Goal: Task Accomplishment & Management: Manage account settings

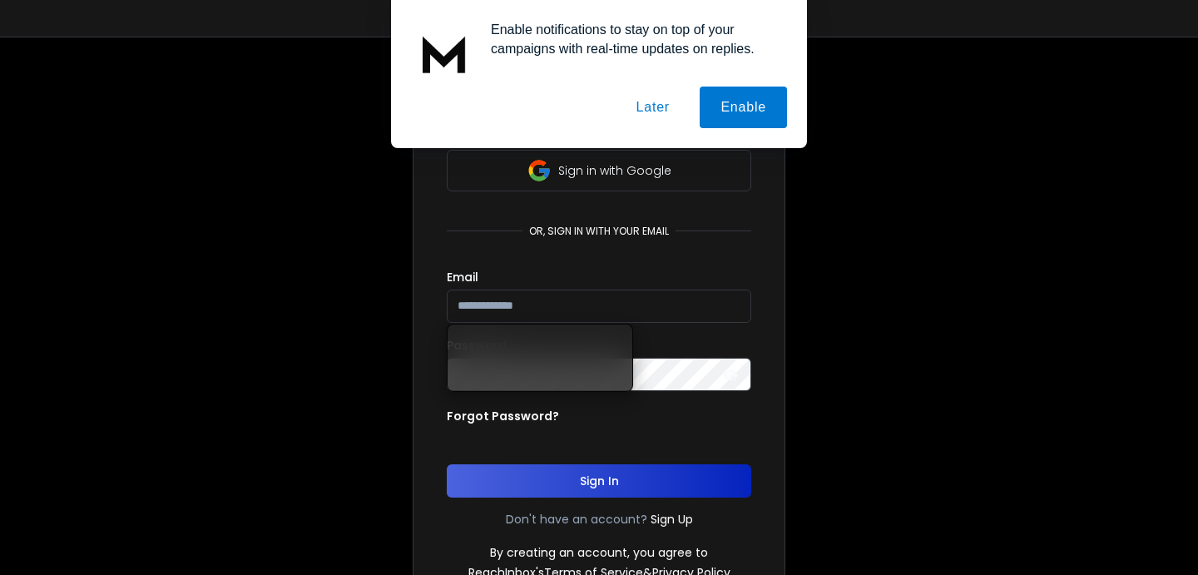
click at [664, 106] on button "Later" at bounding box center [652, 108] width 75 height 42
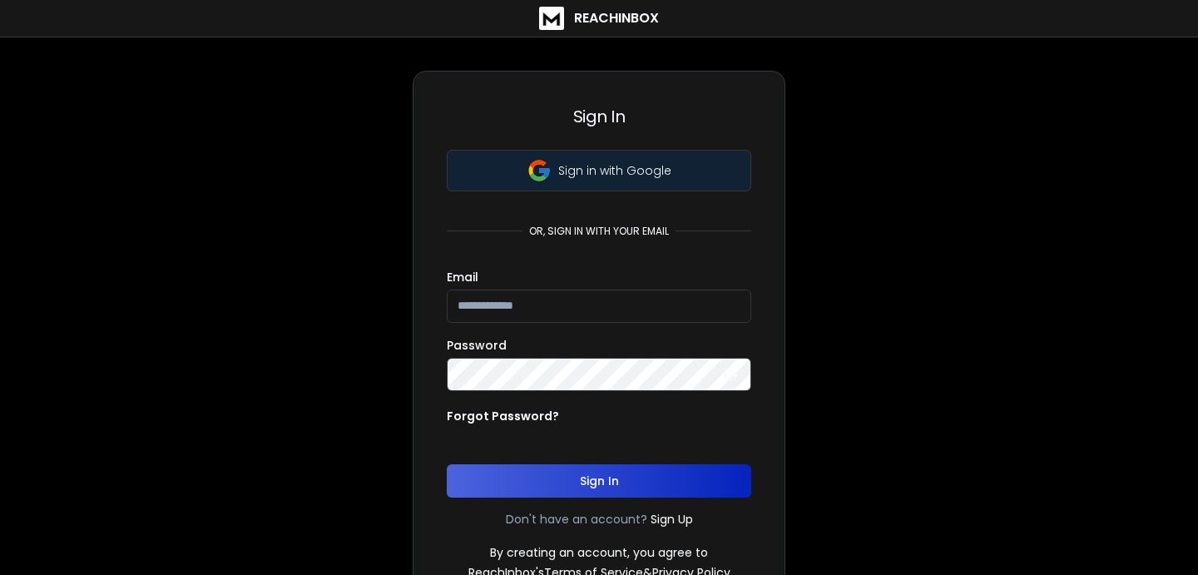
click at [628, 174] on p "Sign in with Google" at bounding box center [614, 170] width 113 height 17
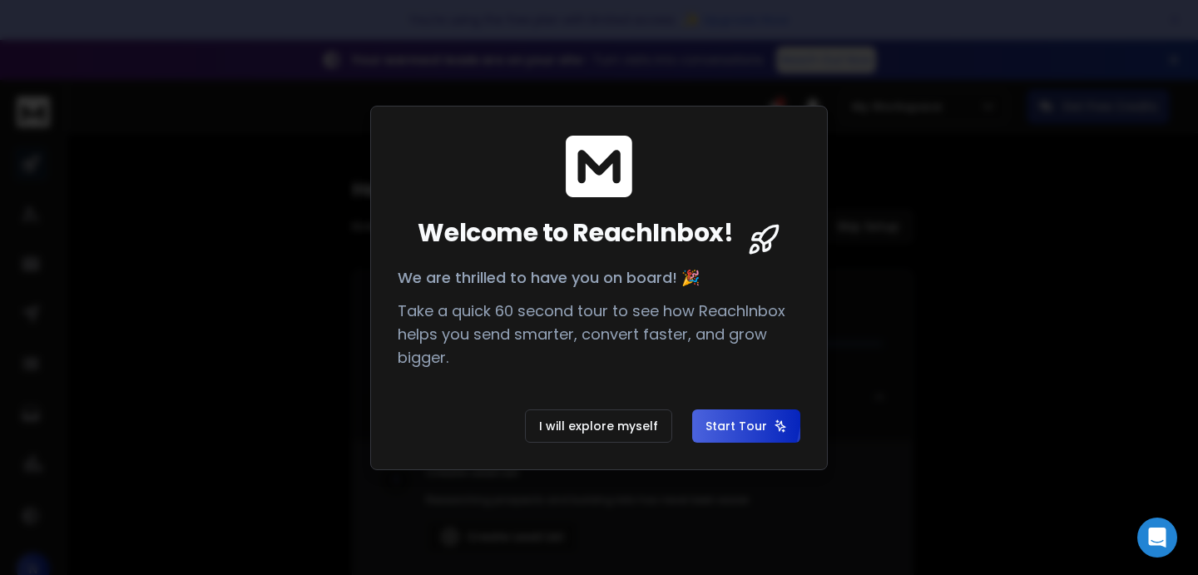
click at [740, 438] on button "Start Tour" at bounding box center [746, 425] width 108 height 33
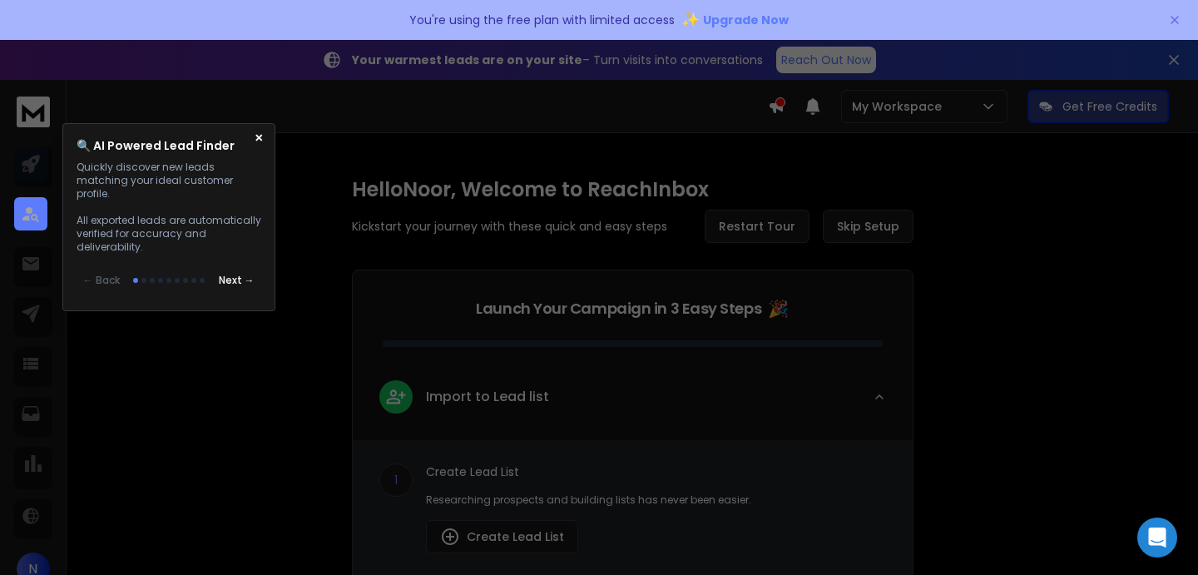
click at [255, 139] on button "×" at bounding box center [259, 138] width 11 height 15
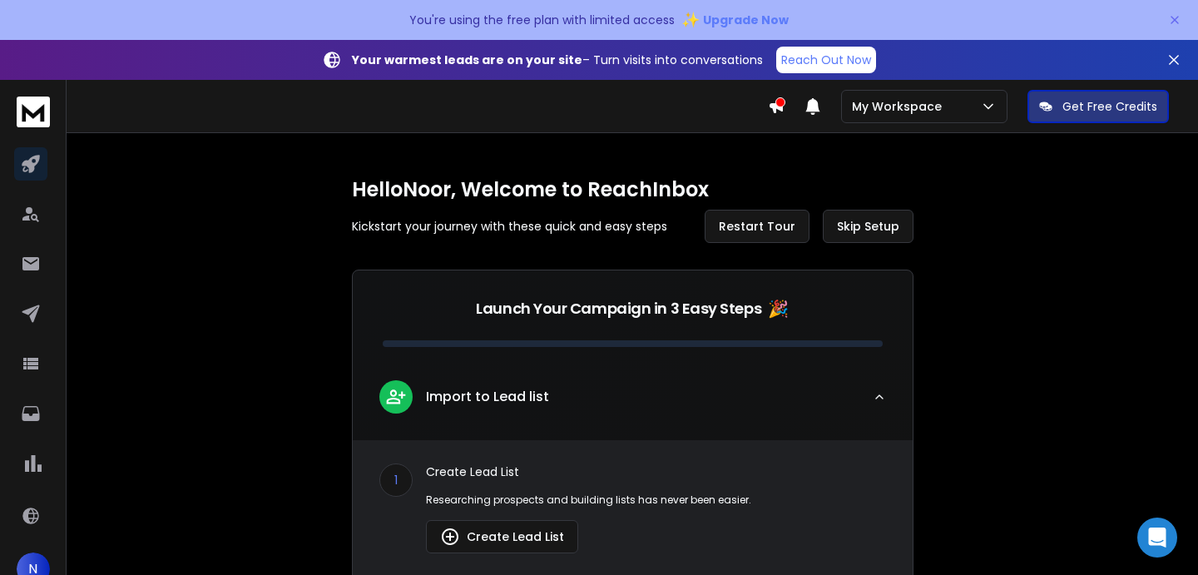
click at [558, 22] on p "You're using the free plan with limited access" at bounding box center [541, 20] width 265 height 17
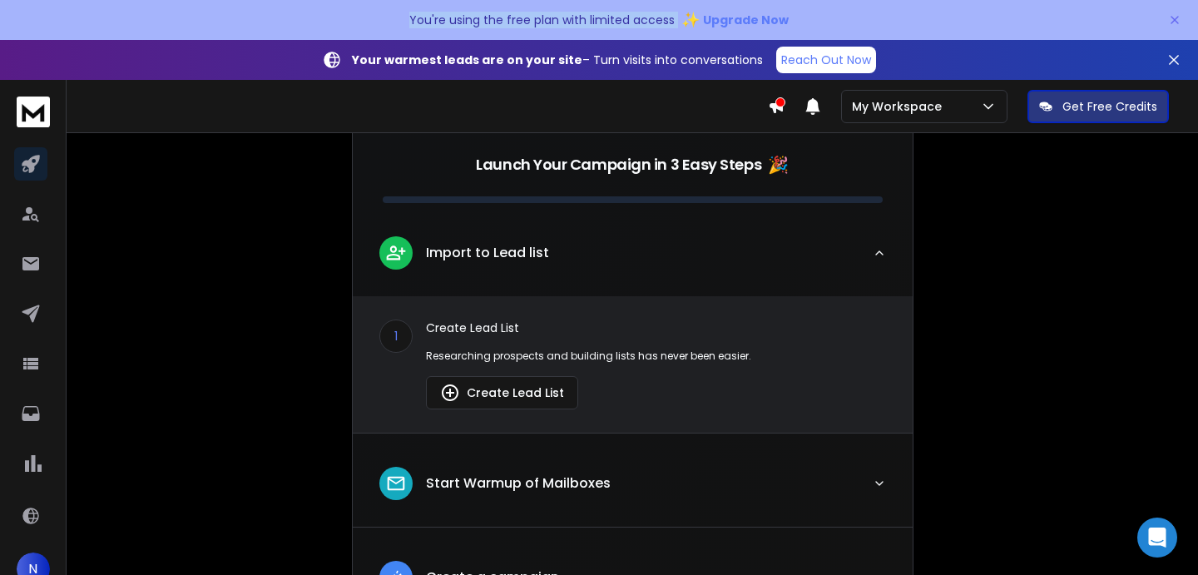
scroll to position [146, 0]
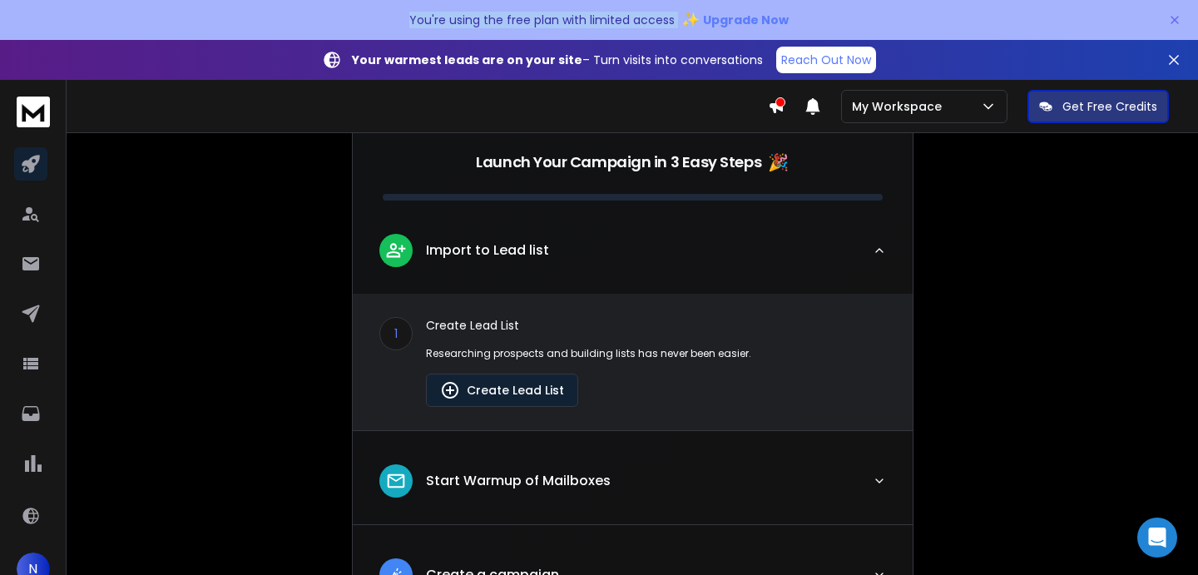
click at [463, 389] on button "Create Lead List" at bounding box center [502, 390] width 152 height 33
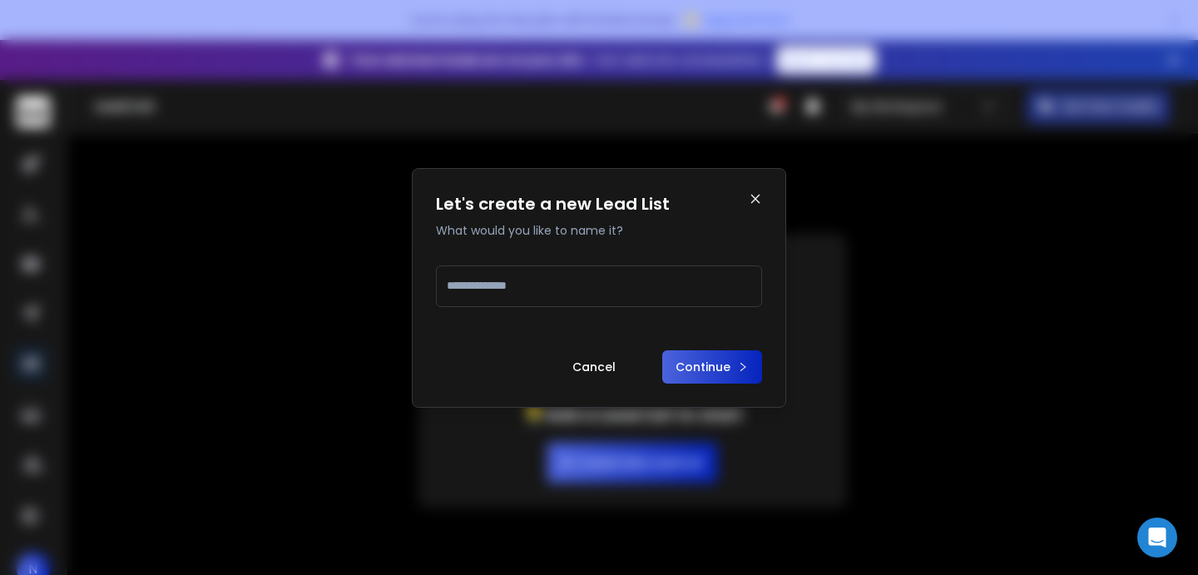
click at [532, 280] on input at bounding box center [599, 286] width 326 height 42
type input "****"
click at [686, 360] on button "Continue" at bounding box center [712, 366] width 100 height 33
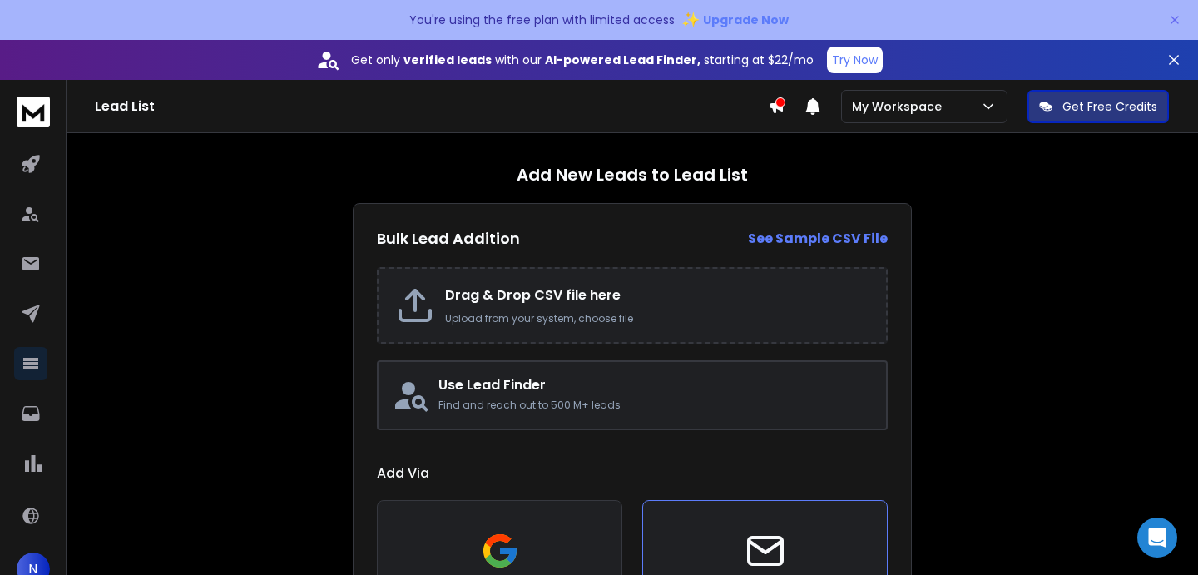
click at [740, 570] on div at bounding box center [764, 550] width 245 height 101
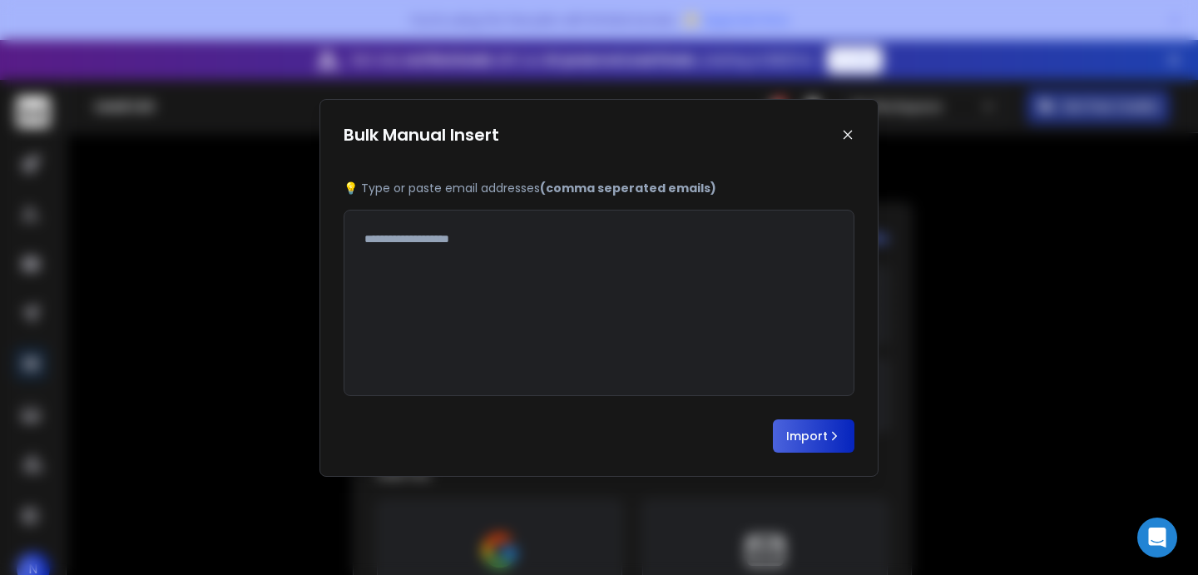
click at [854, 131] on div "Bulk Manual Insert 💡 Type or paste email addresses (comma seperated emails) Imp…" at bounding box center [598, 288] width 559 height 378
click at [847, 139] on icon at bounding box center [847, 134] width 13 height 13
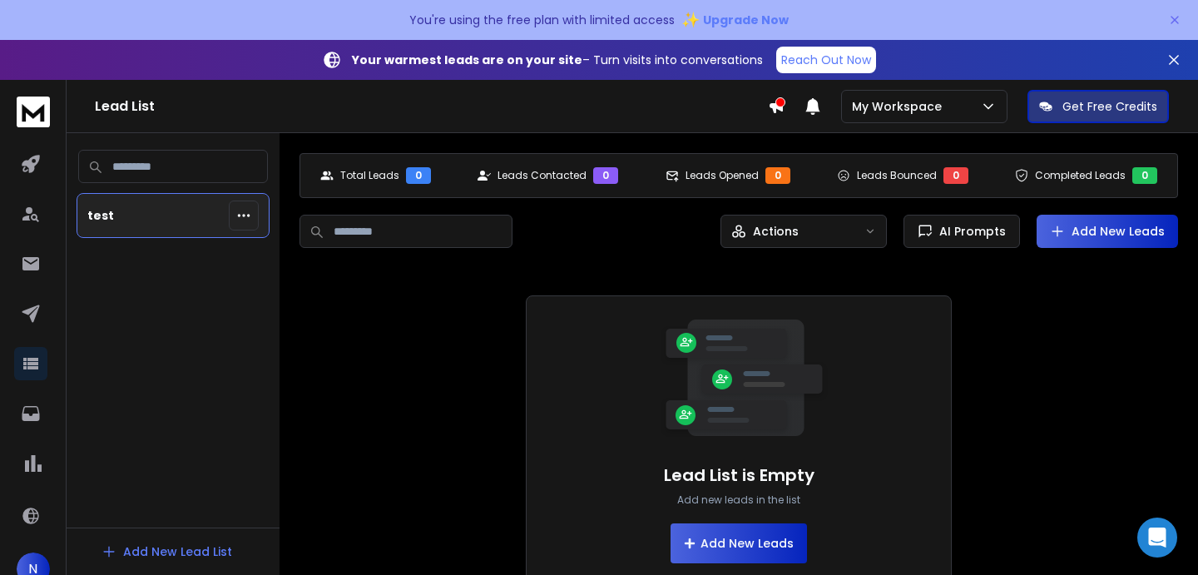
scroll to position [62, 0]
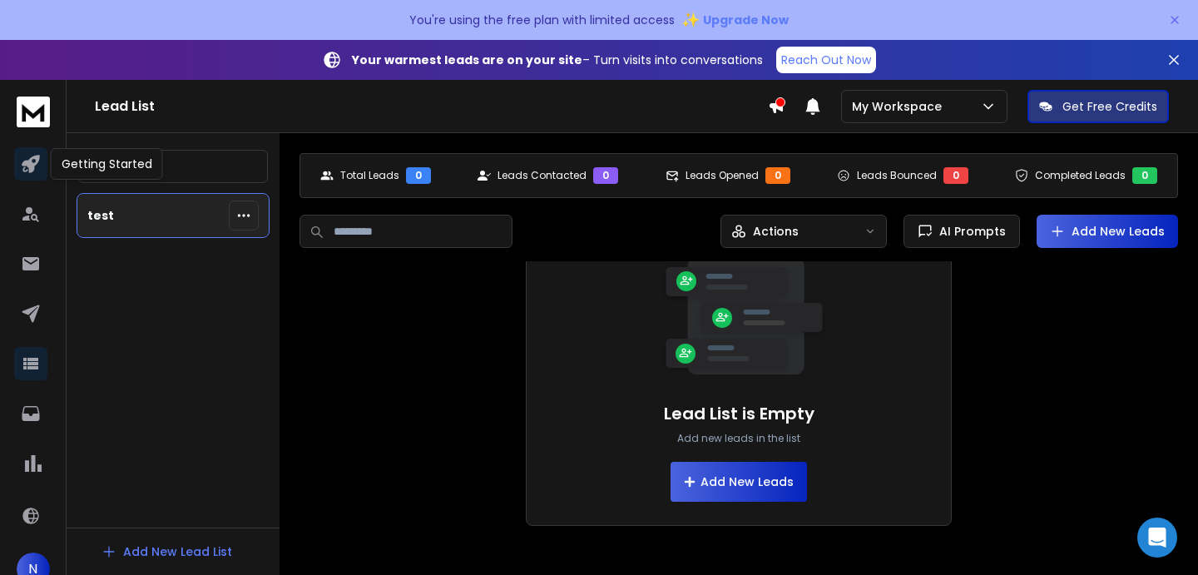
click at [29, 154] on icon at bounding box center [31, 164] width 20 height 20
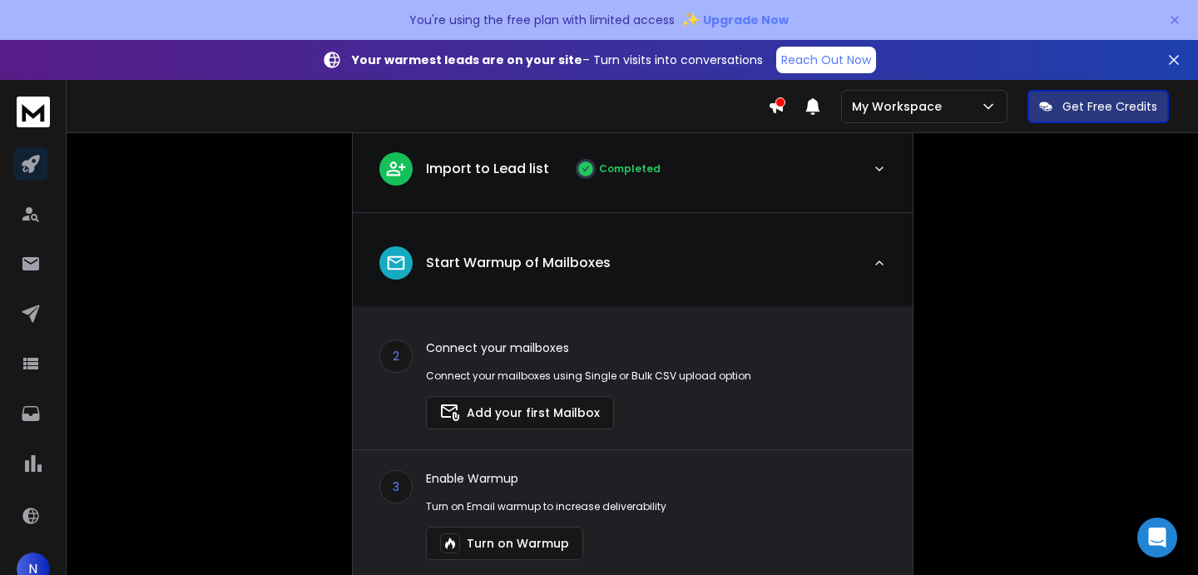
scroll to position [246, 0]
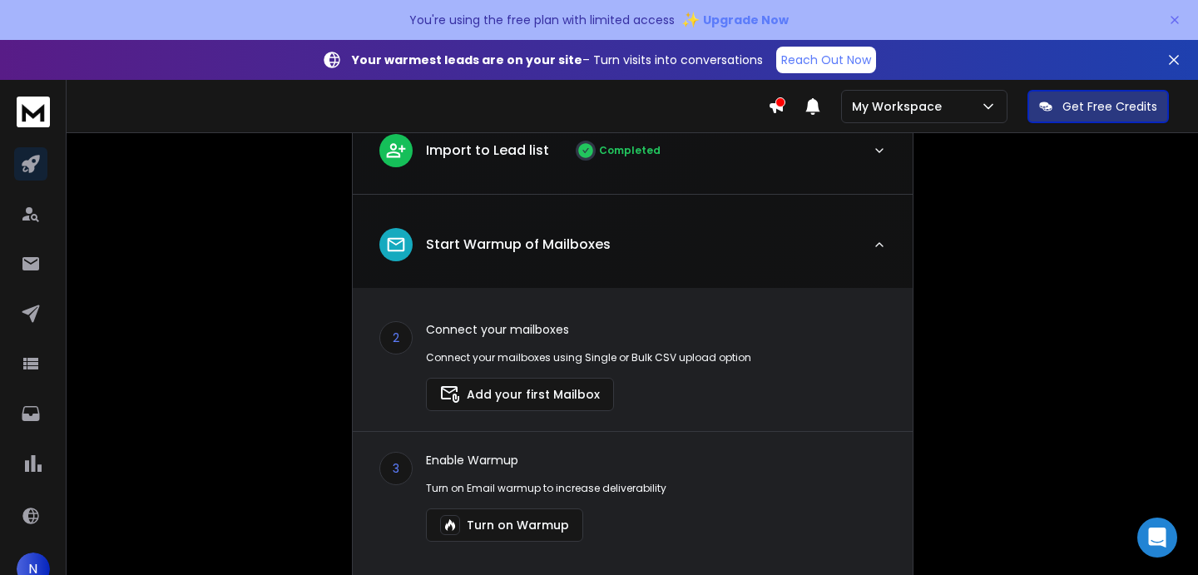
click at [464, 258] on div "Start Warmup of Mailboxes" at bounding box center [494, 244] width 231 height 33
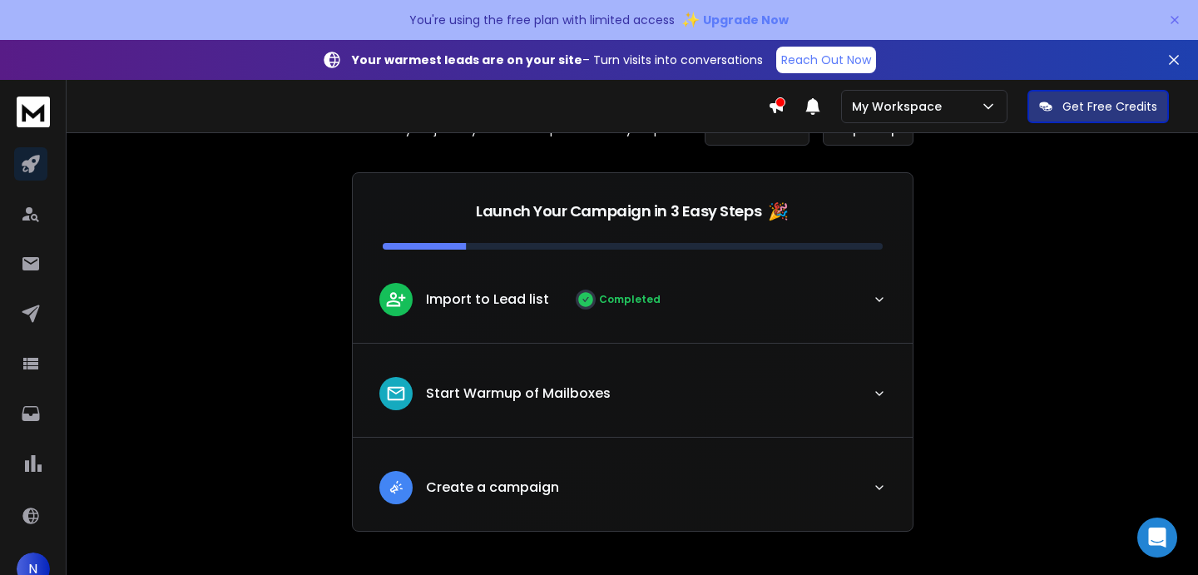
click at [490, 384] on p "Start Warmup of Mailboxes" at bounding box center [518, 394] width 185 height 20
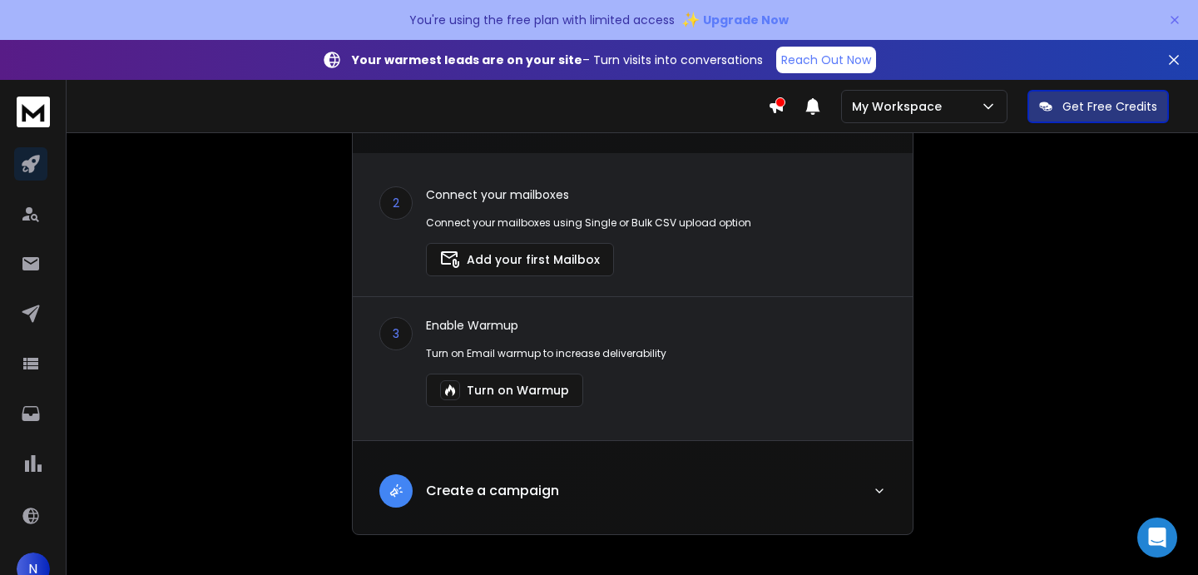
scroll to position [384, 0]
click at [441, 218] on p "Connect your mailboxes using Single or Bulk CSV upload option" at bounding box center [588, 220] width 325 height 13
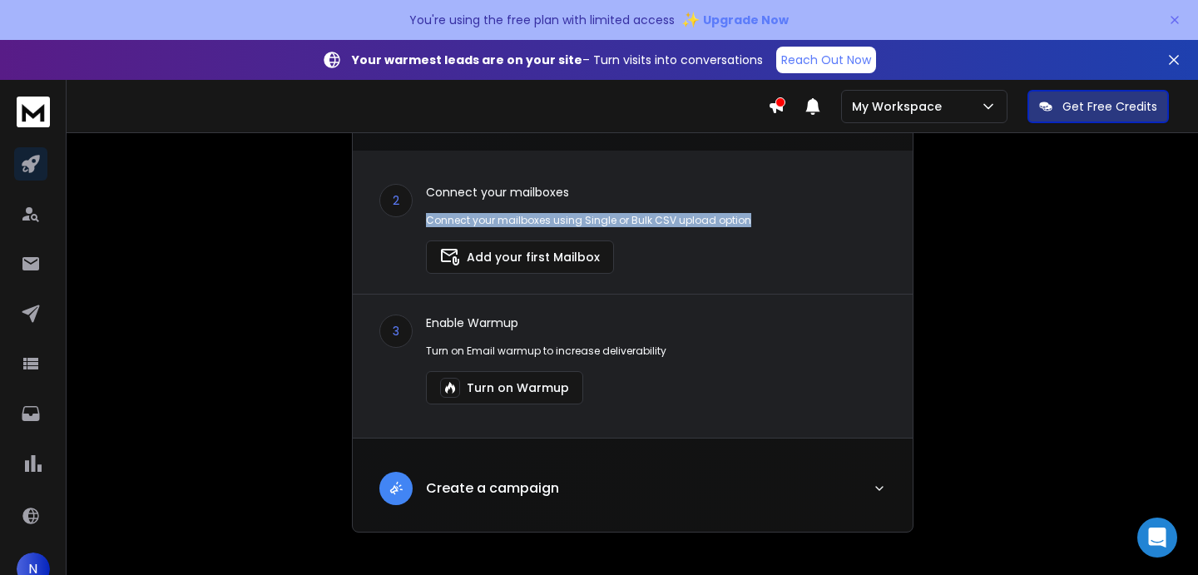
click at [441, 218] on p "Connect your mailboxes using Single or Bulk CSV upload option" at bounding box center [588, 220] width 325 height 13
click at [668, 232] on div "Connect your mailboxes Connect your mailboxes using Single or Bulk CSV upload o…" at bounding box center [588, 229] width 325 height 90
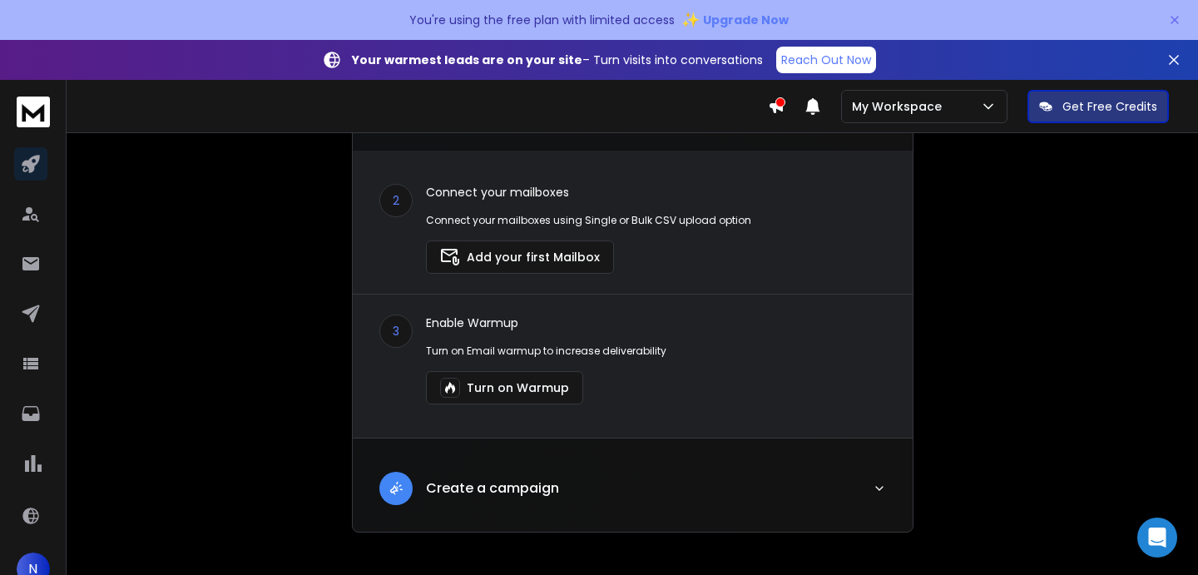
click at [623, 223] on p "Connect your mailboxes using Single or Bulk CSV upload option" at bounding box center [588, 220] width 325 height 13
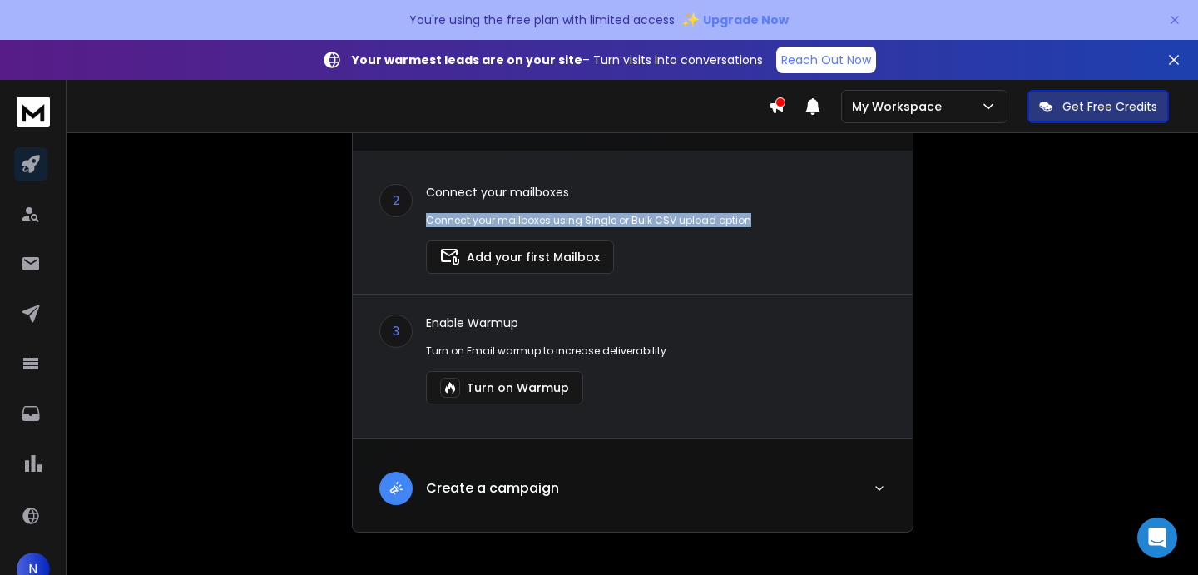
click at [623, 223] on p "Connect your mailboxes using Single or Bulk CSV upload option" at bounding box center [588, 220] width 325 height 13
click at [747, 257] on div "2 Connect your mailboxes Connect your mailboxes using Single or Bulk CSV upload…" at bounding box center [633, 229] width 560 height 90
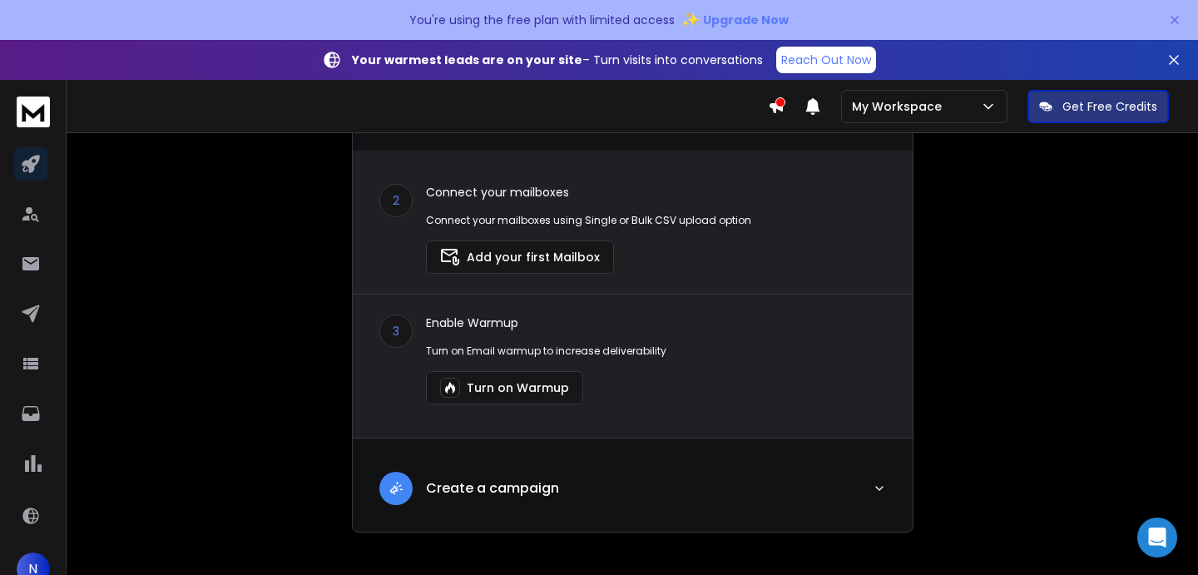
click at [717, 501] on button "Create a campaign" at bounding box center [633, 494] width 560 height 73
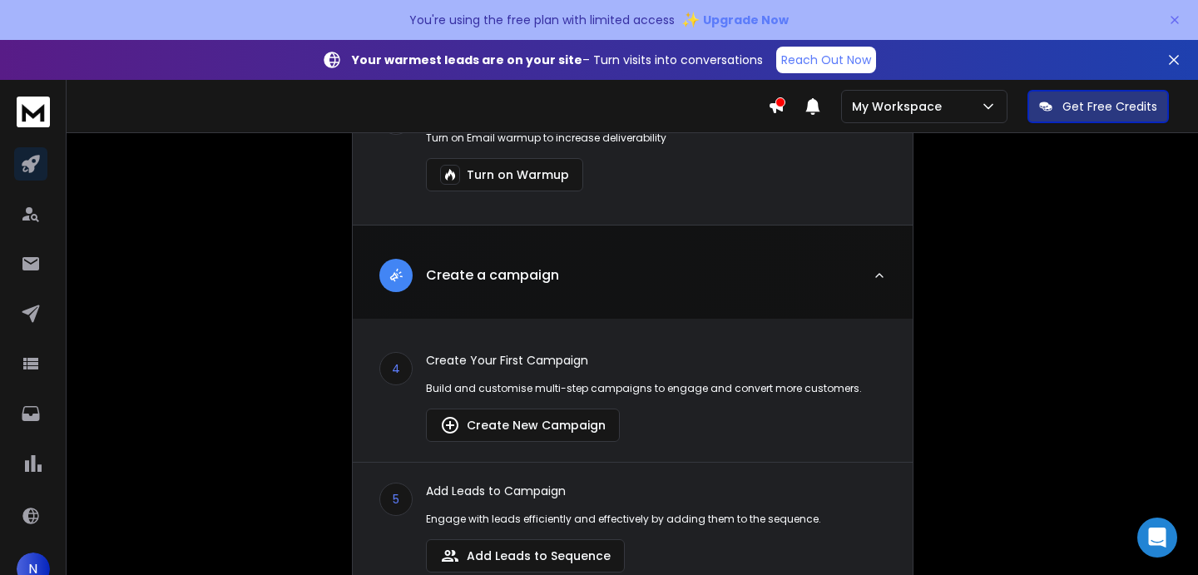
scroll to position [608, 0]
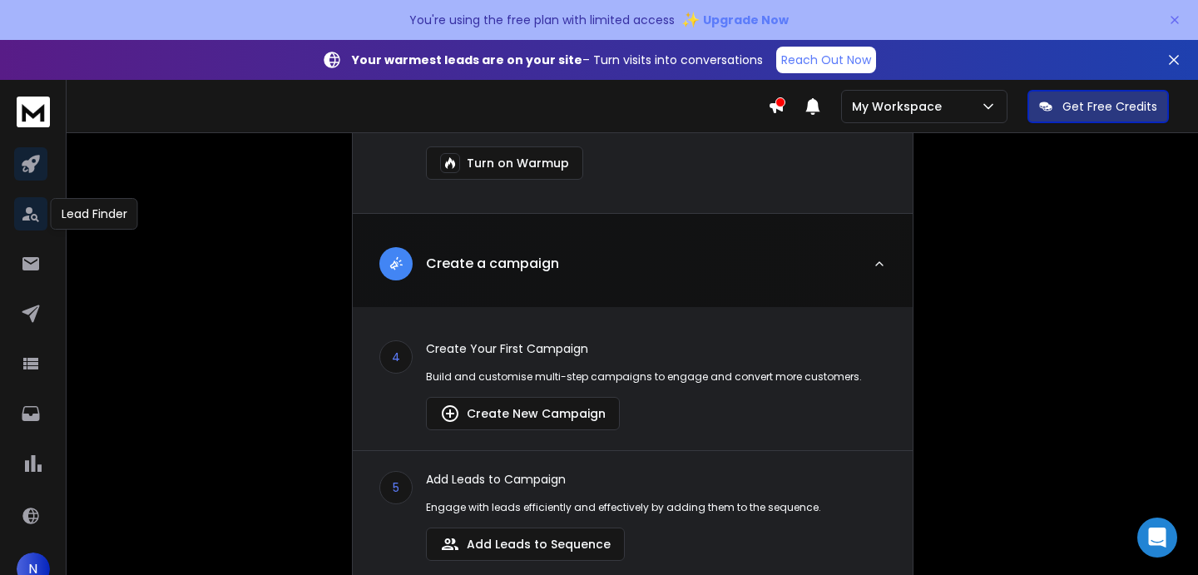
click at [37, 215] on icon at bounding box center [31, 214] width 20 height 20
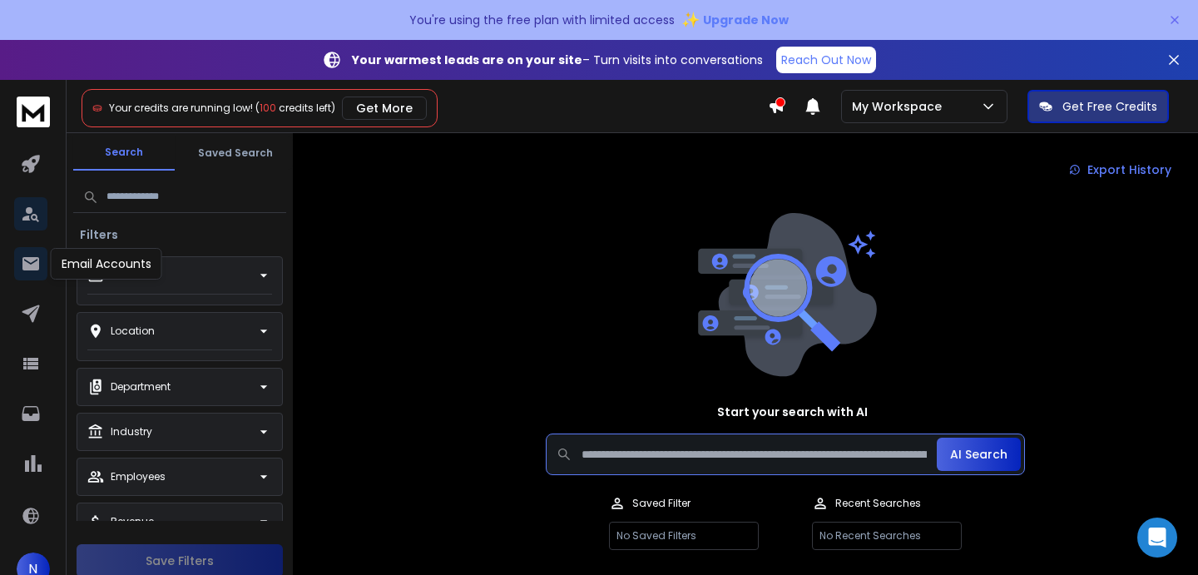
click at [32, 264] on icon at bounding box center [30, 263] width 17 height 13
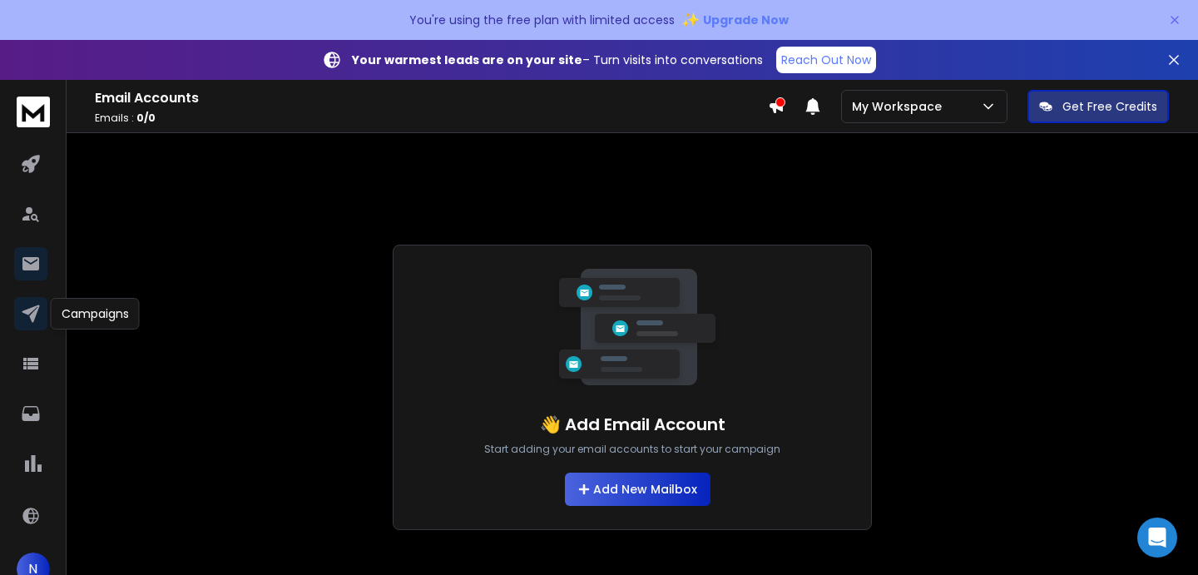
click at [31, 316] on icon at bounding box center [30, 312] width 17 height 17
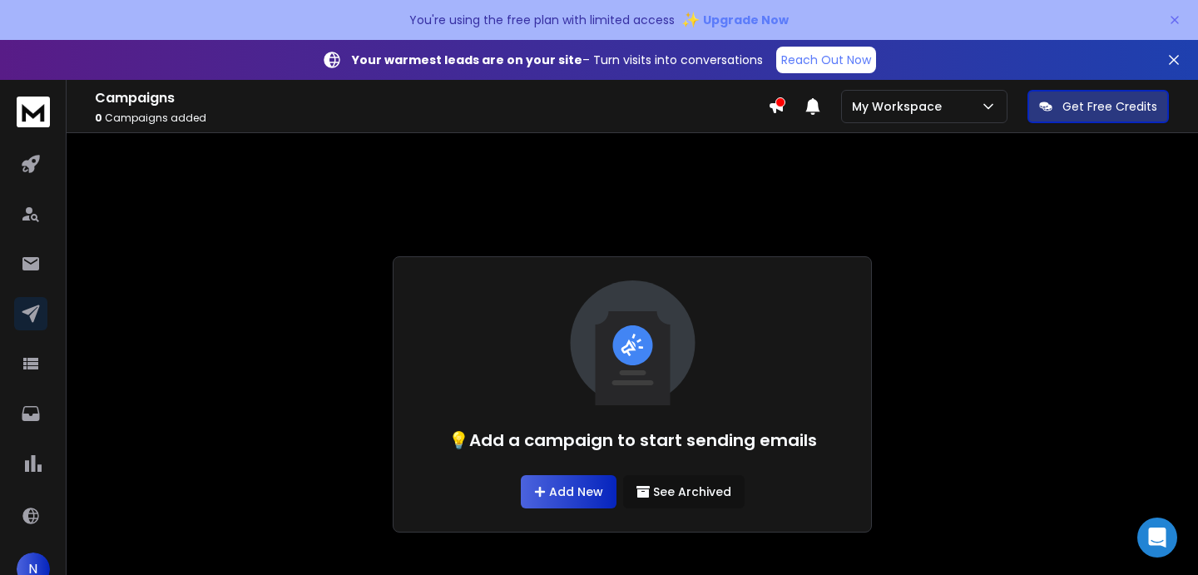
click at [494, 439] on h1 "💡Add a campaign to start sending emails" at bounding box center [632, 439] width 369 height 23
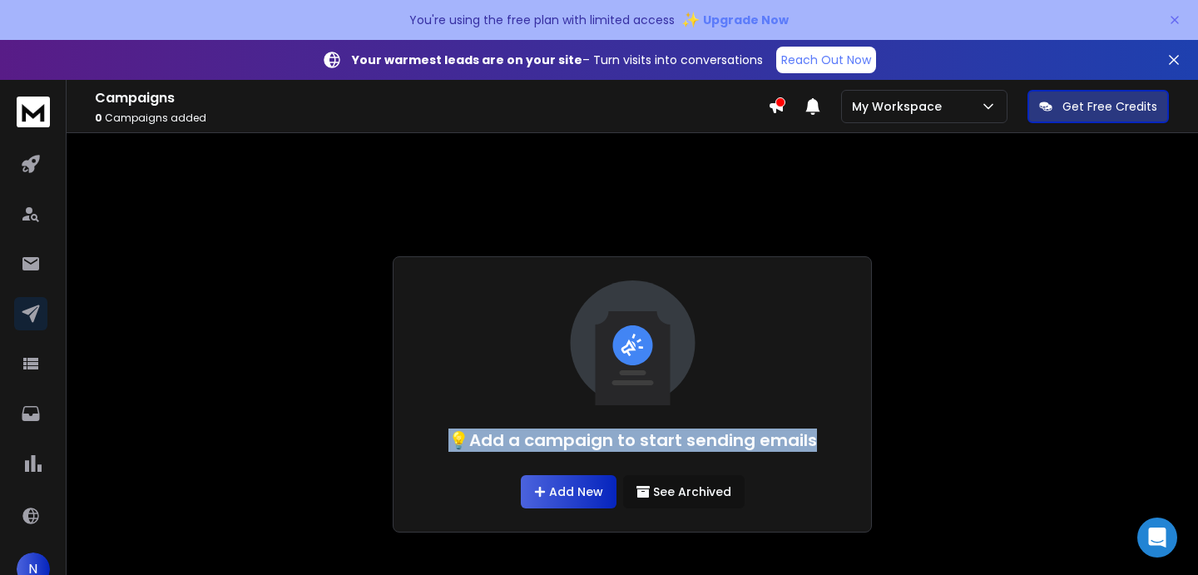
click at [494, 439] on h1 "💡Add a campaign to start sending emails" at bounding box center [632, 439] width 369 height 23
click at [549, 490] on link "Add New" at bounding box center [569, 491] width 96 height 33
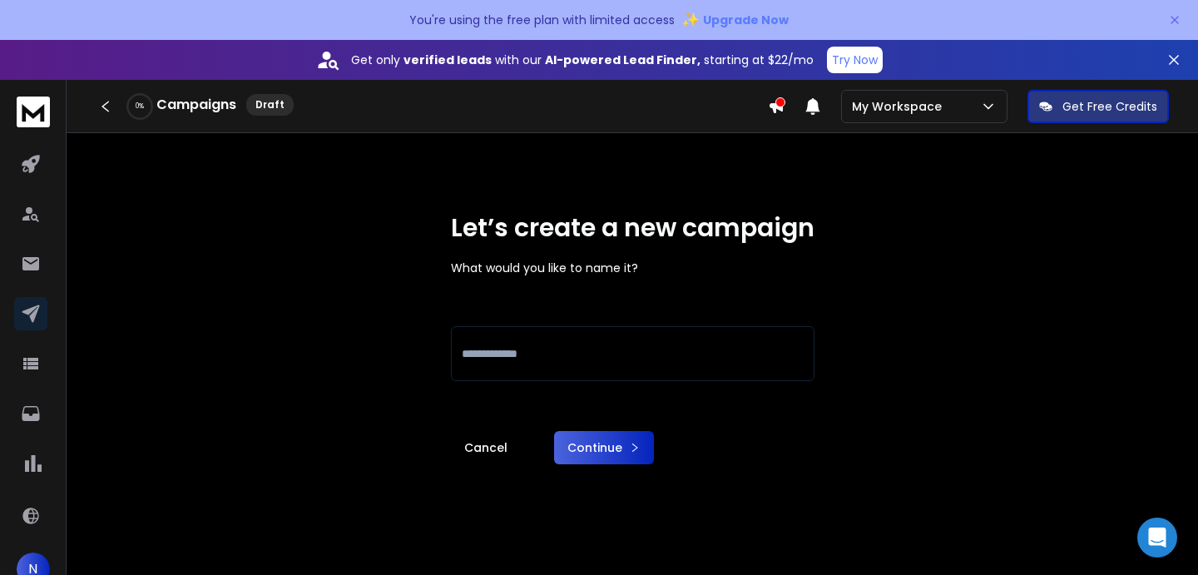
click at [585, 370] on input at bounding box center [633, 353] width 364 height 55
type input "****"
click at [582, 448] on button "Continue" at bounding box center [604, 447] width 100 height 33
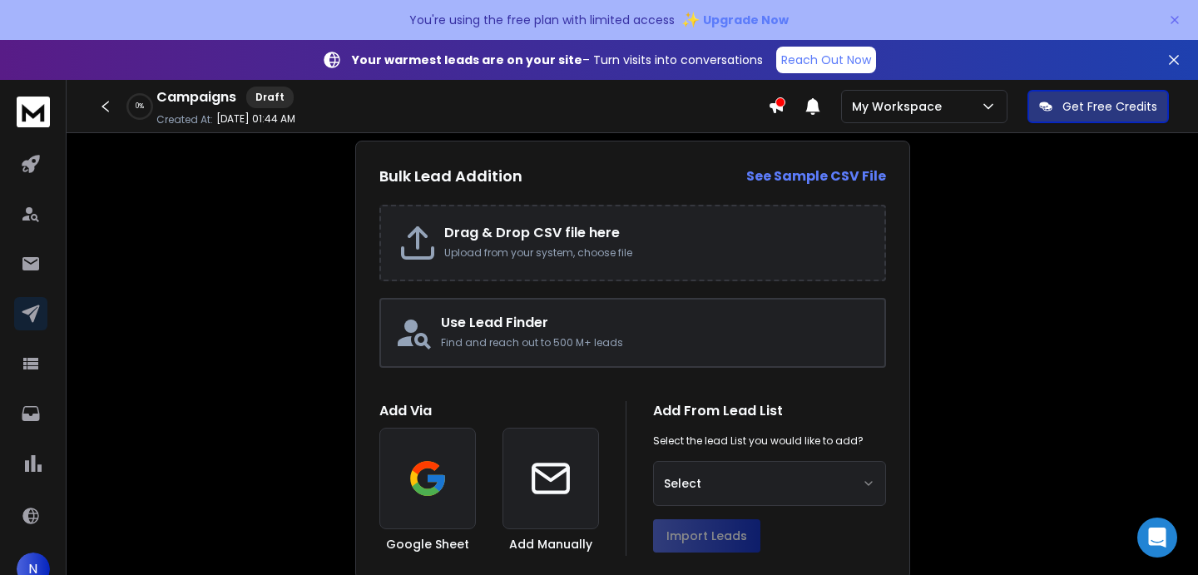
scroll to position [221, 0]
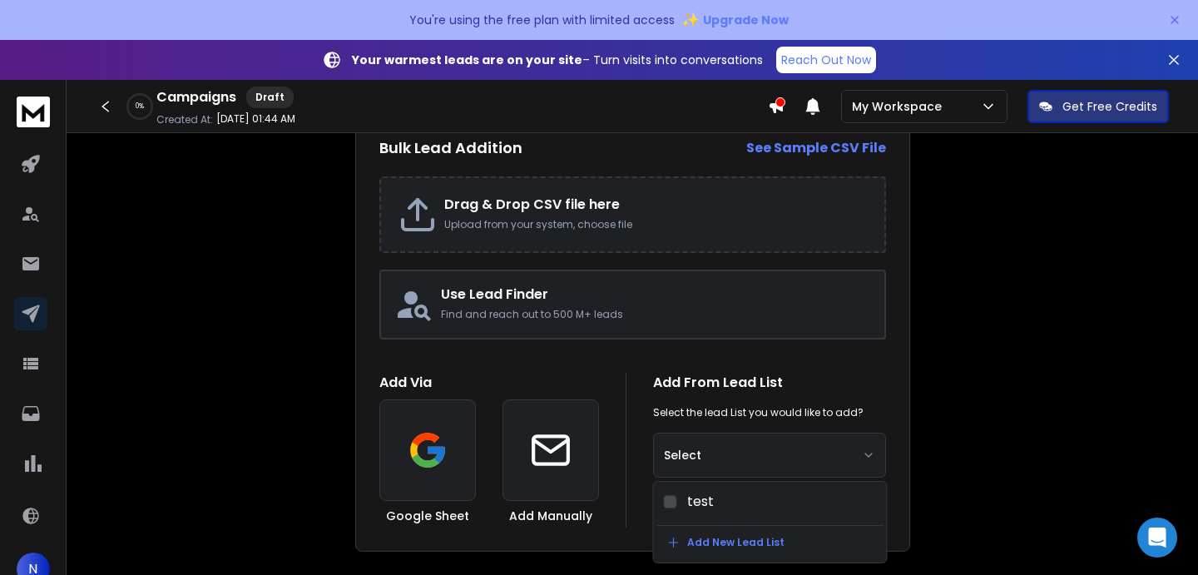
click at [708, 465] on button "Select" at bounding box center [769, 455] width 233 height 45
click at [701, 498] on div "test" at bounding box center [700, 502] width 27 height 20
click at [660, 491] on div "test" at bounding box center [765, 501] width 216 height 33
click at [641, 493] on div "Add Via Google Sheet Add Manually Add From Lead List Select the lead List you w…" at bounding box center [632, 450] width 507 height 155
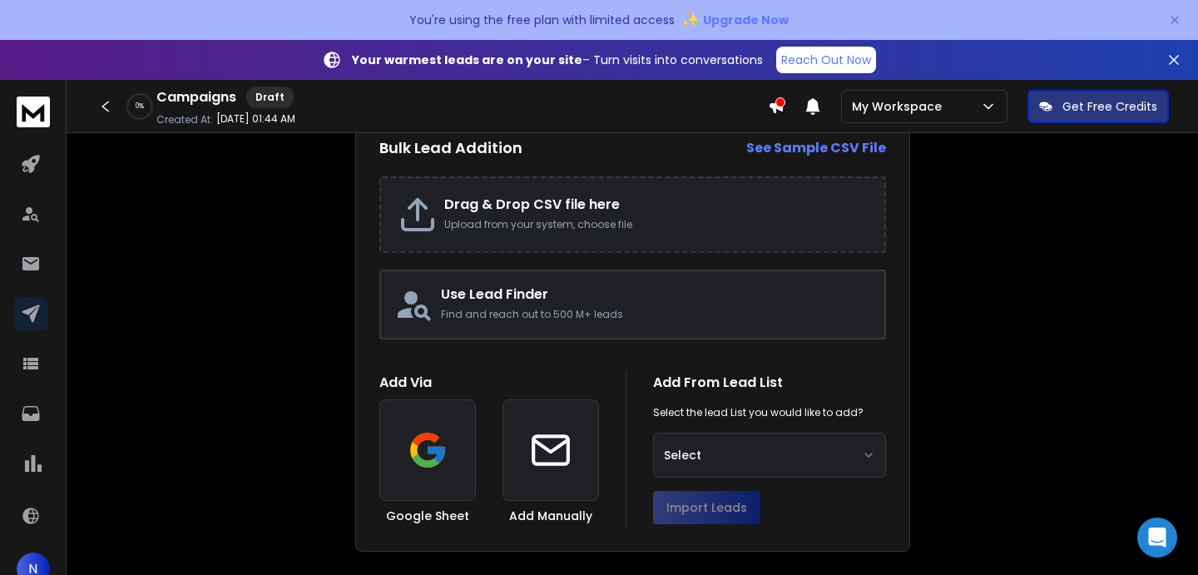
click at [681, 500] on div "Select the lead List you would like to add? Select Import Leads" at bounding box center [769, 465] width 233 height 118
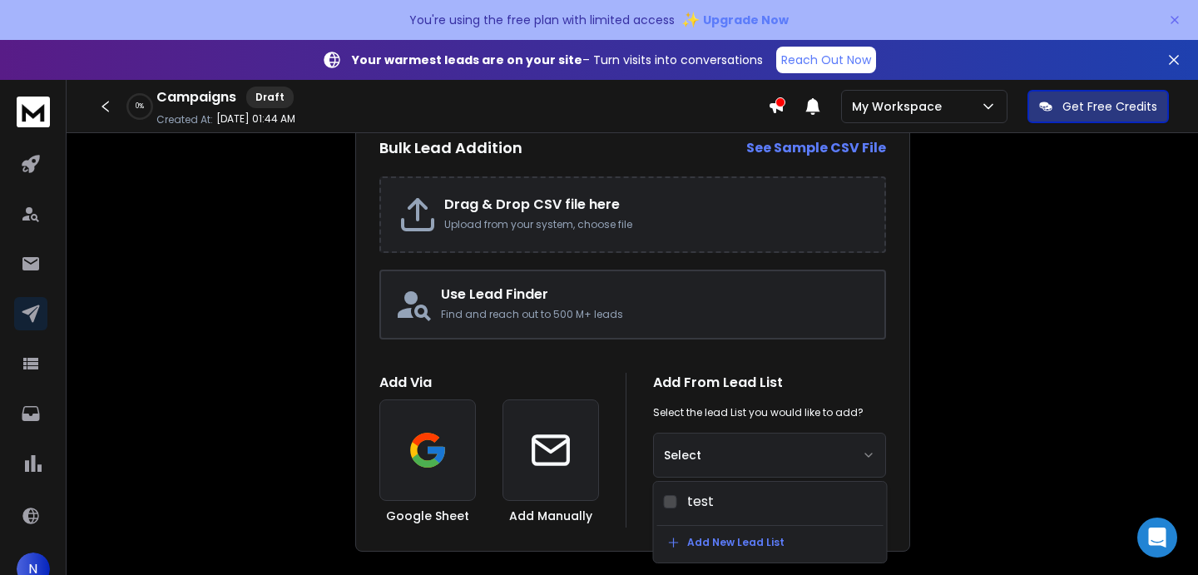
click at [760, 455] on button "Select" at bounding box center [769, 455] width 233 height 45
click at [732, 494] on div "test" at bounding box center [765, 501] width 216 height 33
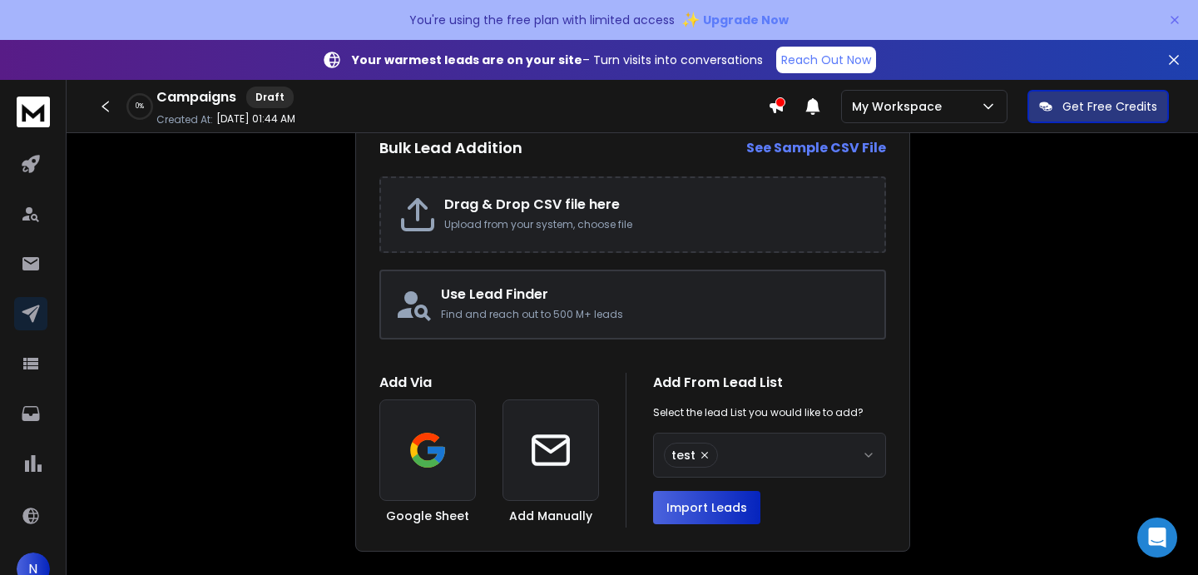
click at [1027, 392] on div "Add Leads to Campaign Start adding your Leads to start your campaign Bulk Lead …" at bounding box center [632, 286] width 1065 height 529
click at [715, 502] on button "Import Leads" at bounding box center [706, 507] width 107 height 33
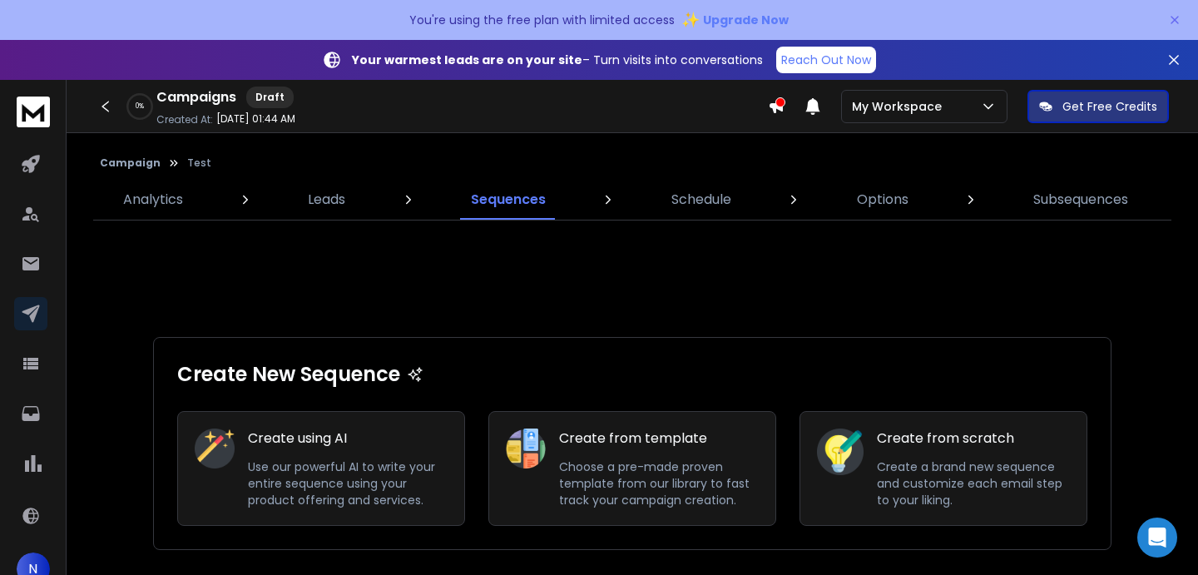
click at [875, 465] on div "Create from scratch Create a brand new sequence and customize each email step t…" at bounding box center [943, 468] width 288 height 115
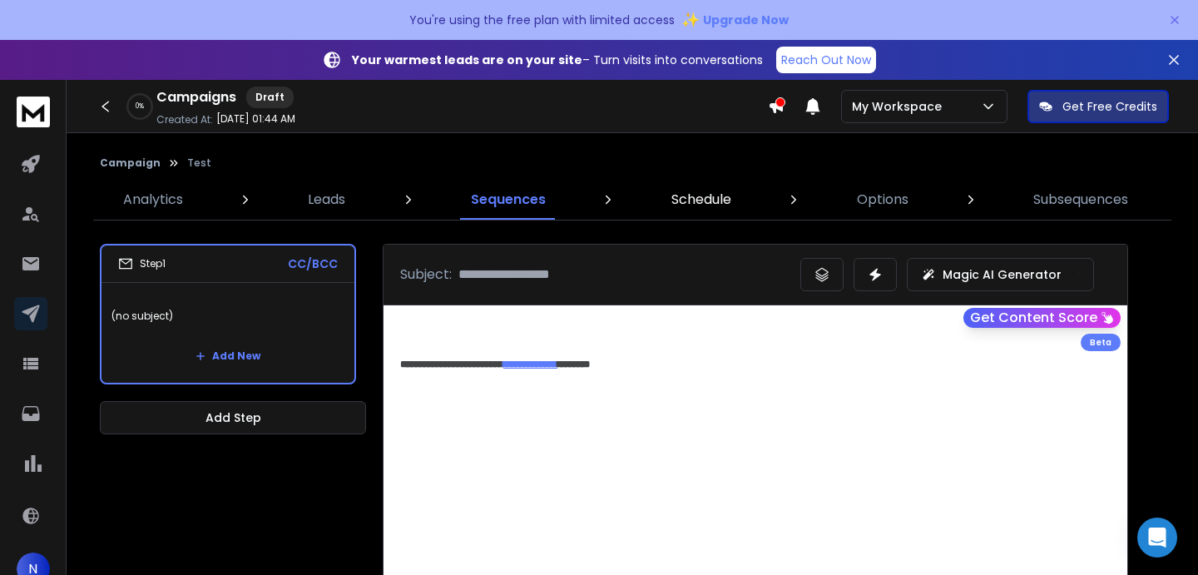
click at [689, 191] on p "Schedule" at bounding box center [701, 200] width 60 height 20
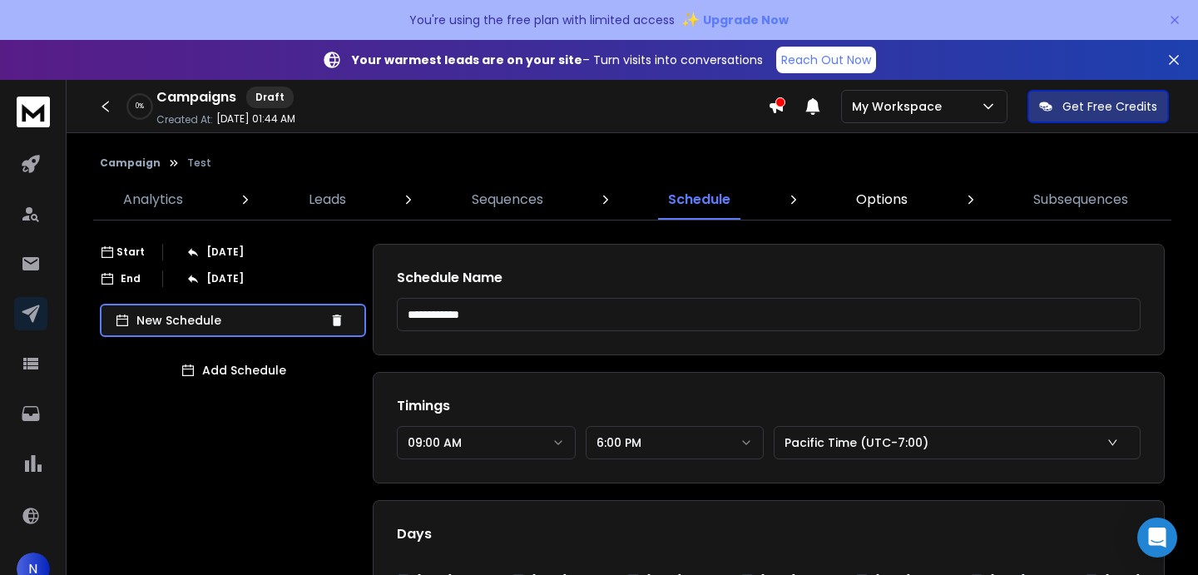
click at [854, 195] on link "Options" at bounding box center [882, 200] width 72 height 40
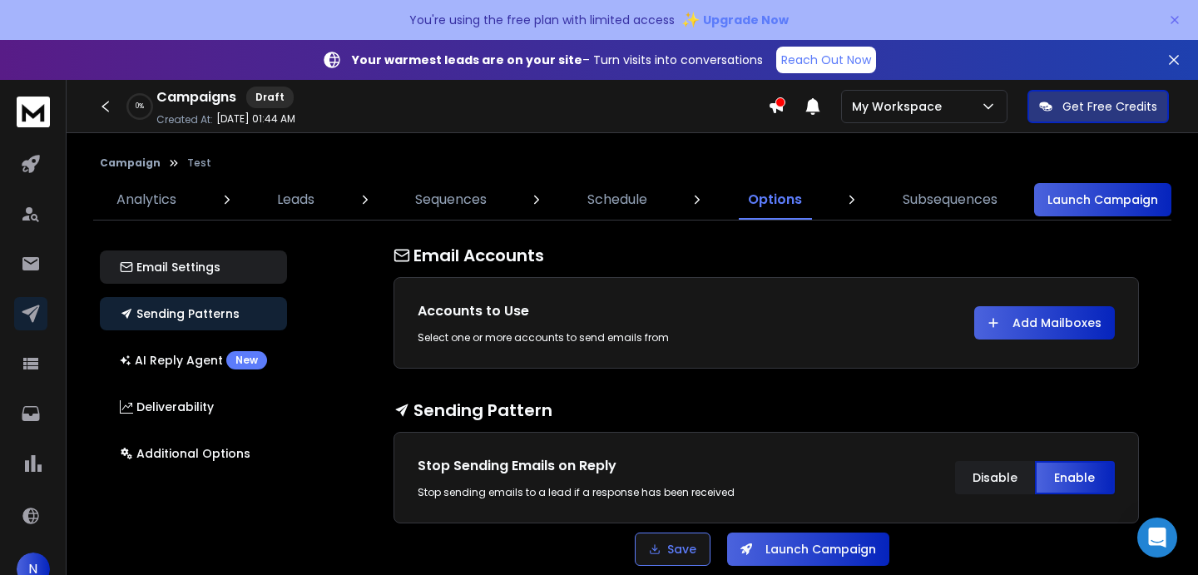
click at [221, 307] on p "Sending Patterns" at bounding box center [180, 313] width 120 height 17
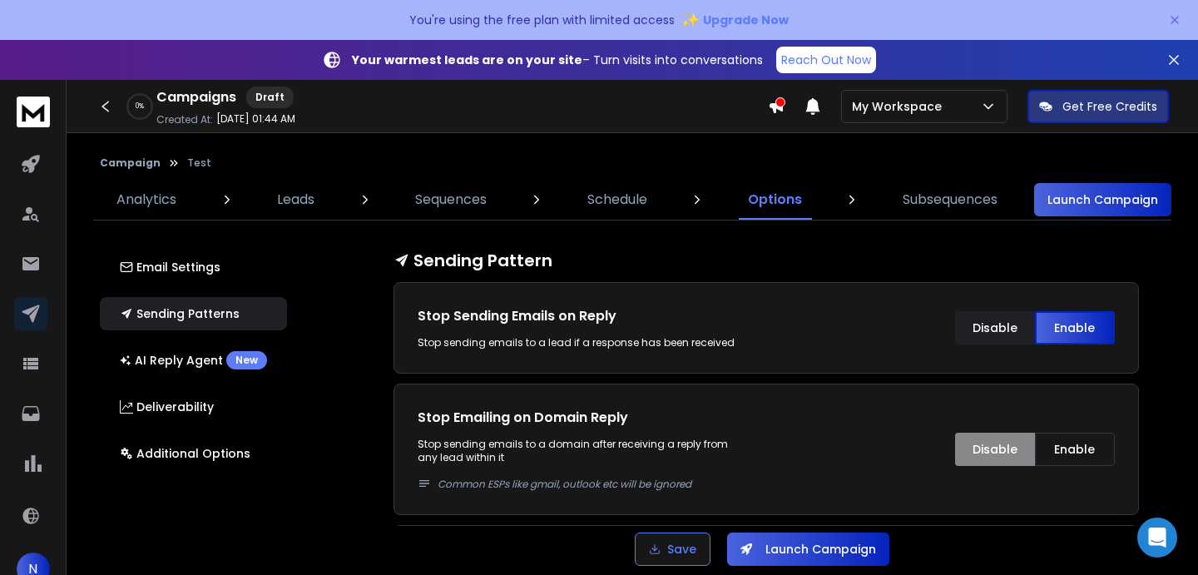
scroll to position [155, 0]
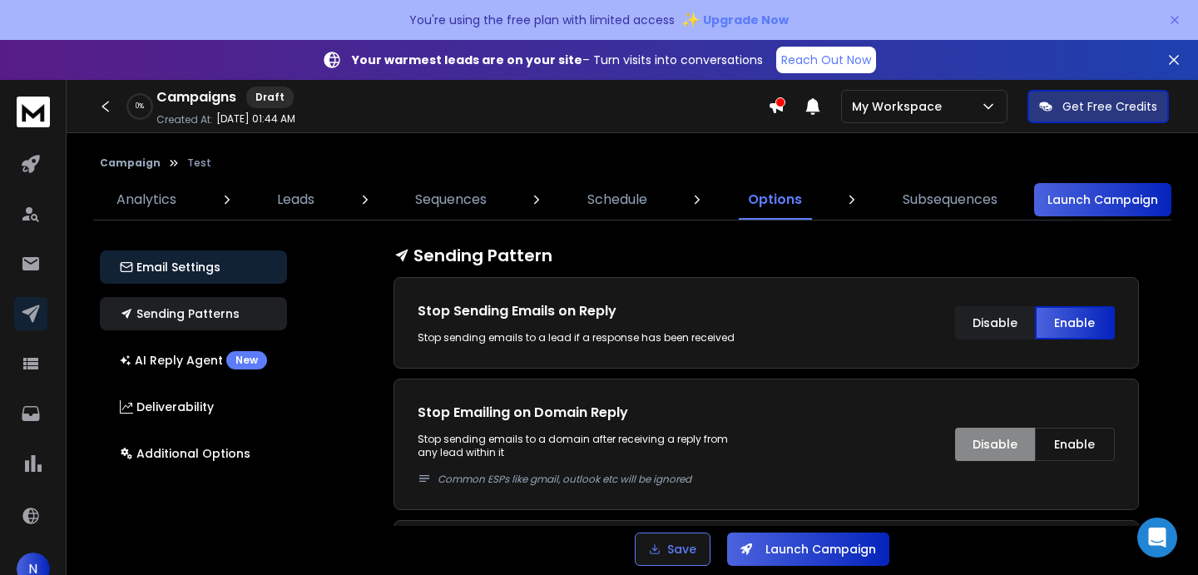
click at [235, 274] on button "Email Settings" at bounding box center [193, 266] width 187 height 33
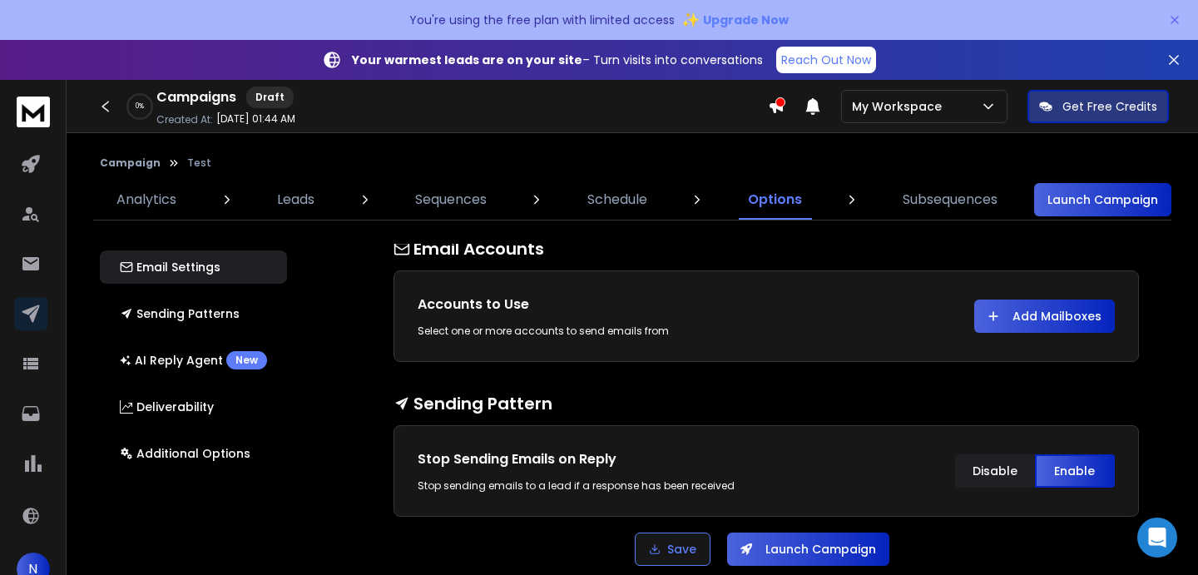
scroll to position [0, 0]
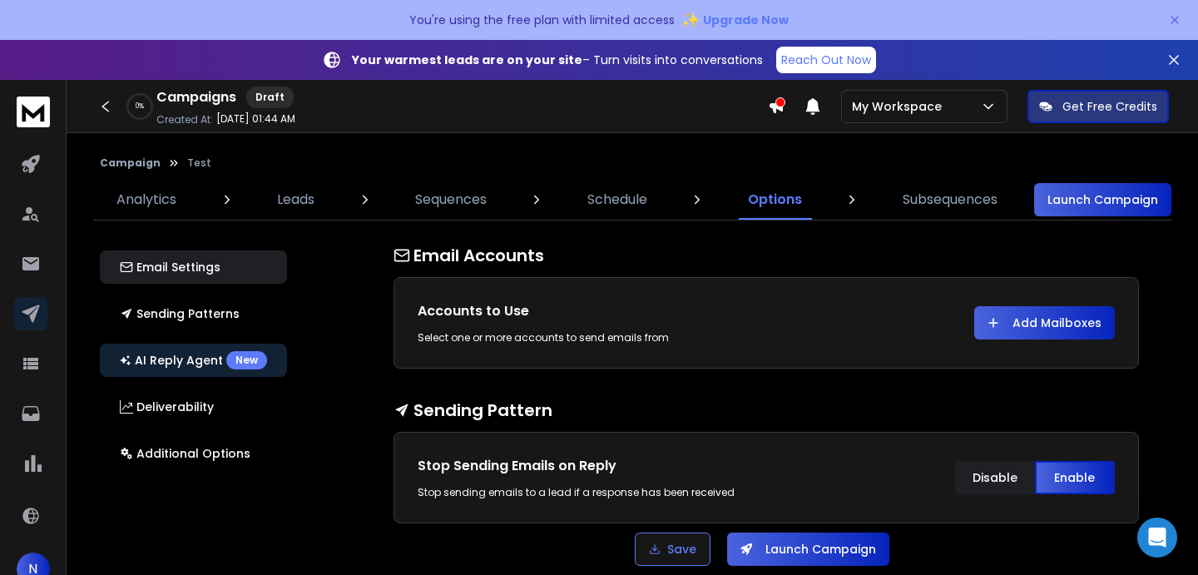
click at [203, 353] on p "AI Reply Agent New" at bounding box center [193, 360] width 147 height 18
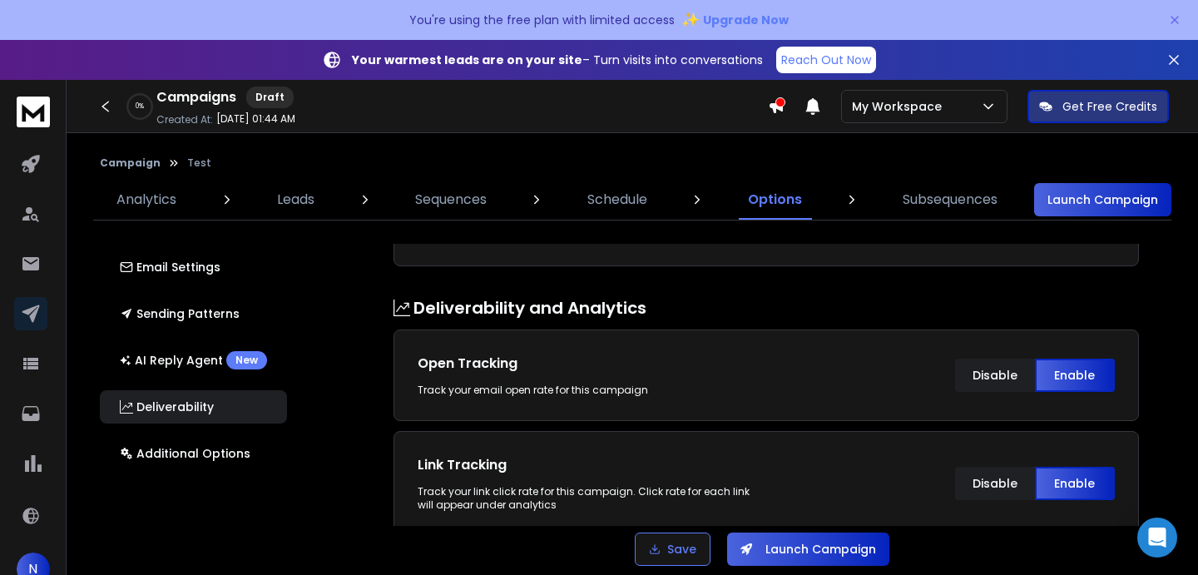
scroll to position [1456, 0]
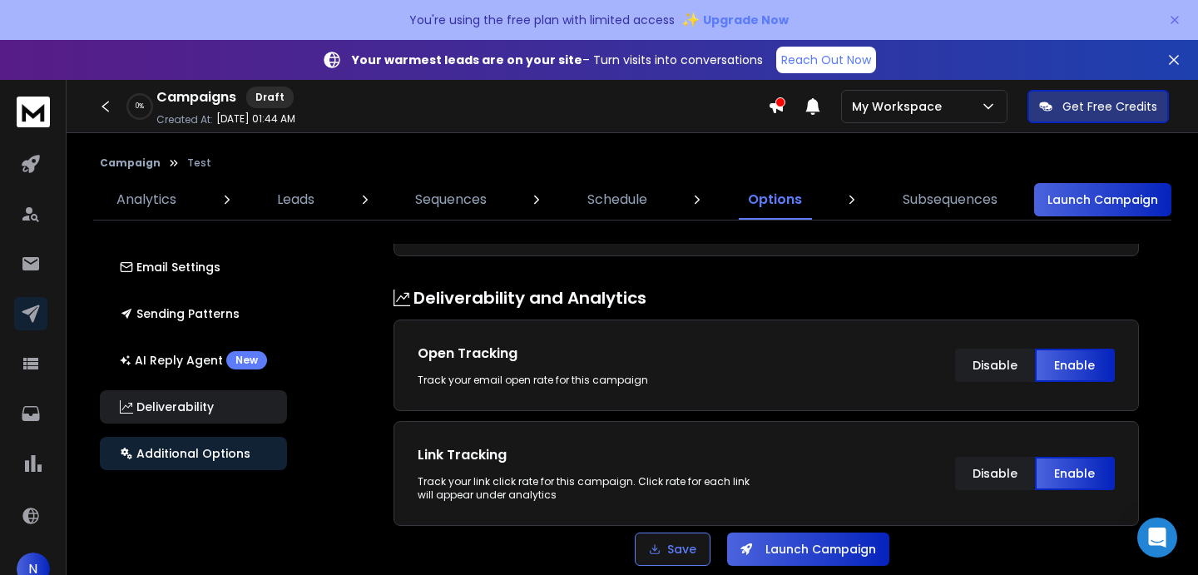
click at [203, 460] on p "Additional Options" at bounding box center [185, 453] width 131 height 17
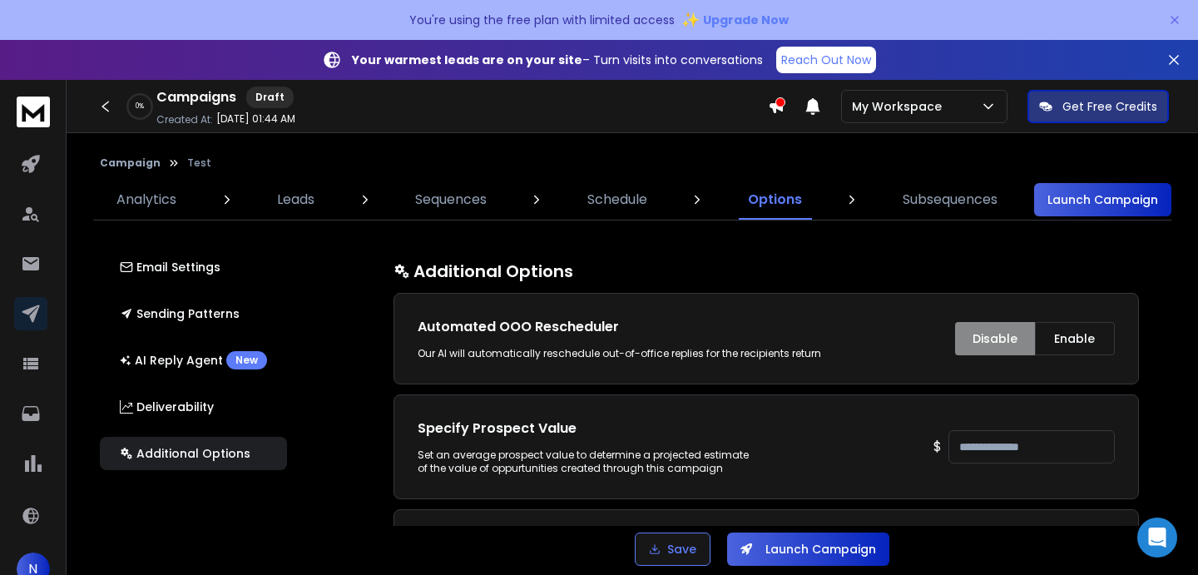
scroll to position [2618, 0]
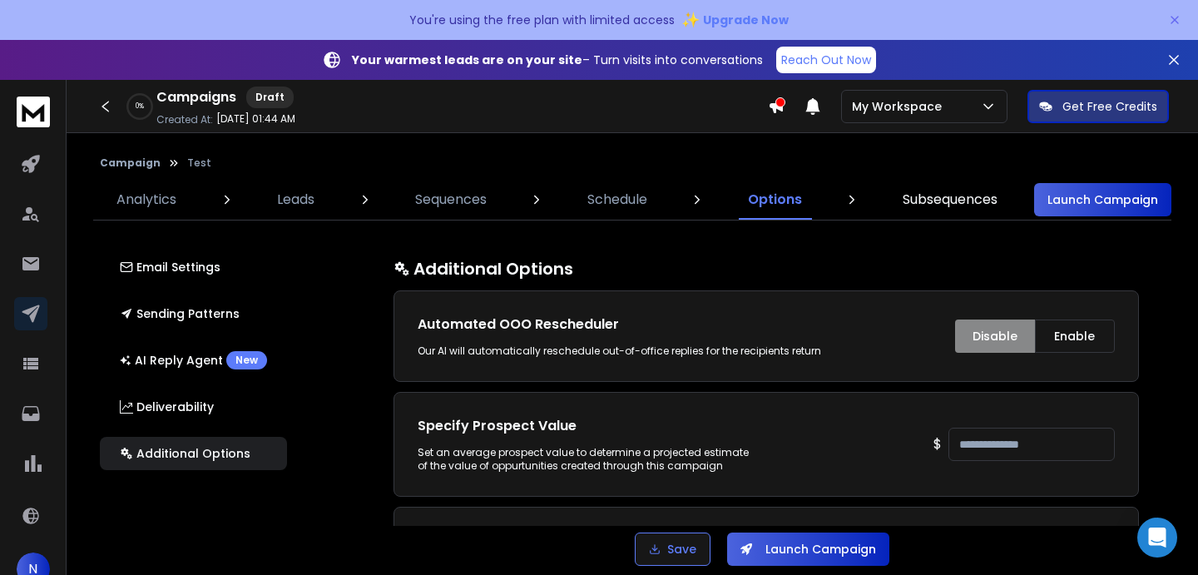
click at [910, 202] on p "Subsequences" at bounding box center [950, 200] width 95 height 20
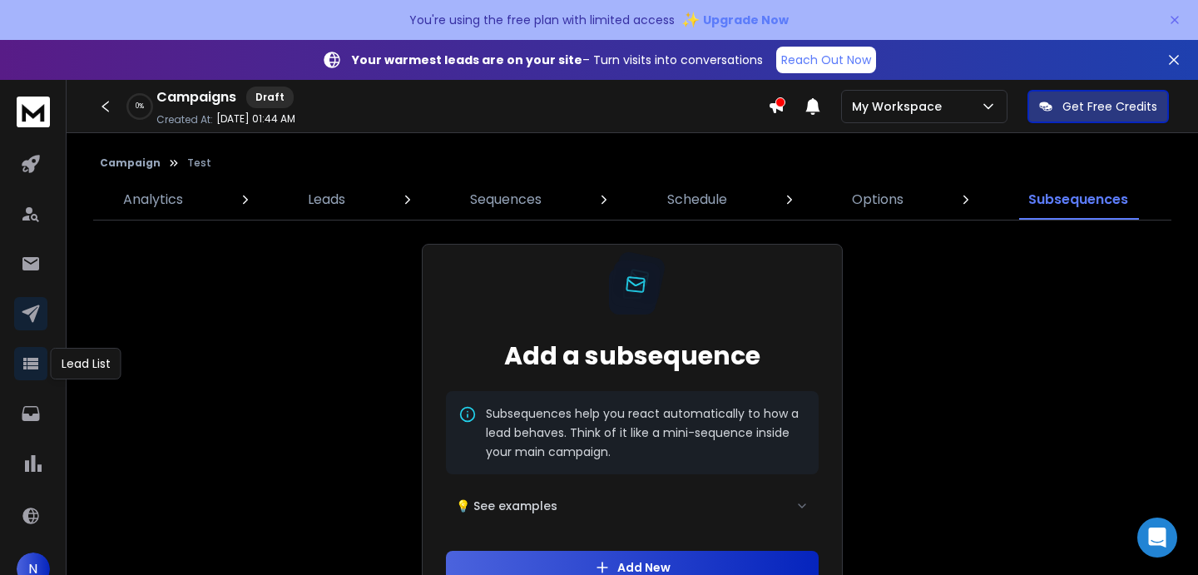
click at [33, 364] on icon at bounding box center [31, 364] width 20 height 20
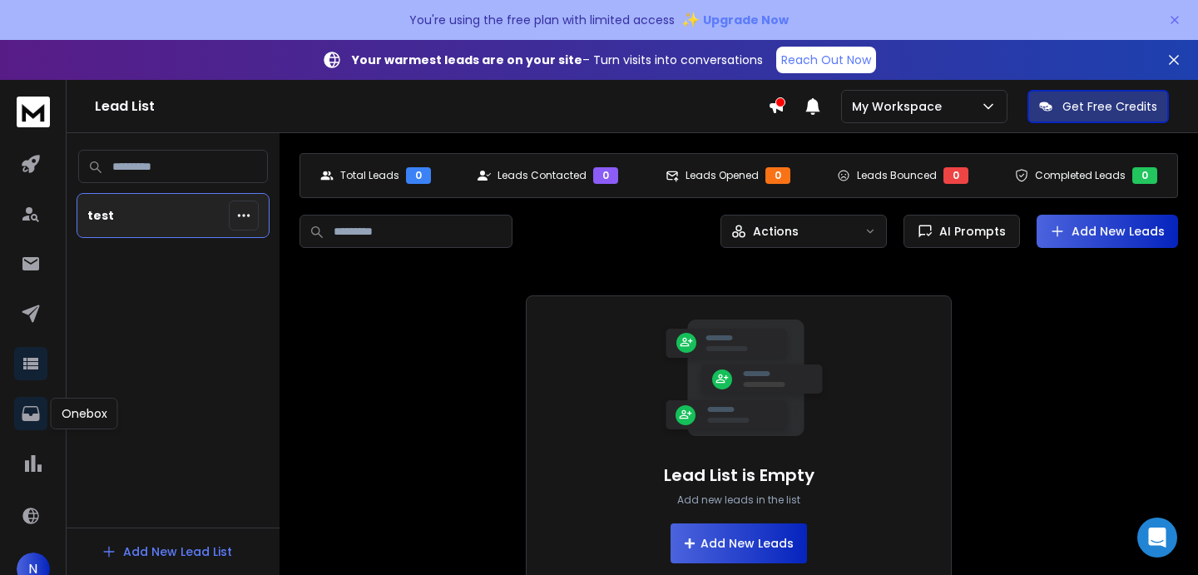
click at [24, 410] on icon at bounding box center [31, 413] width 20 height 20
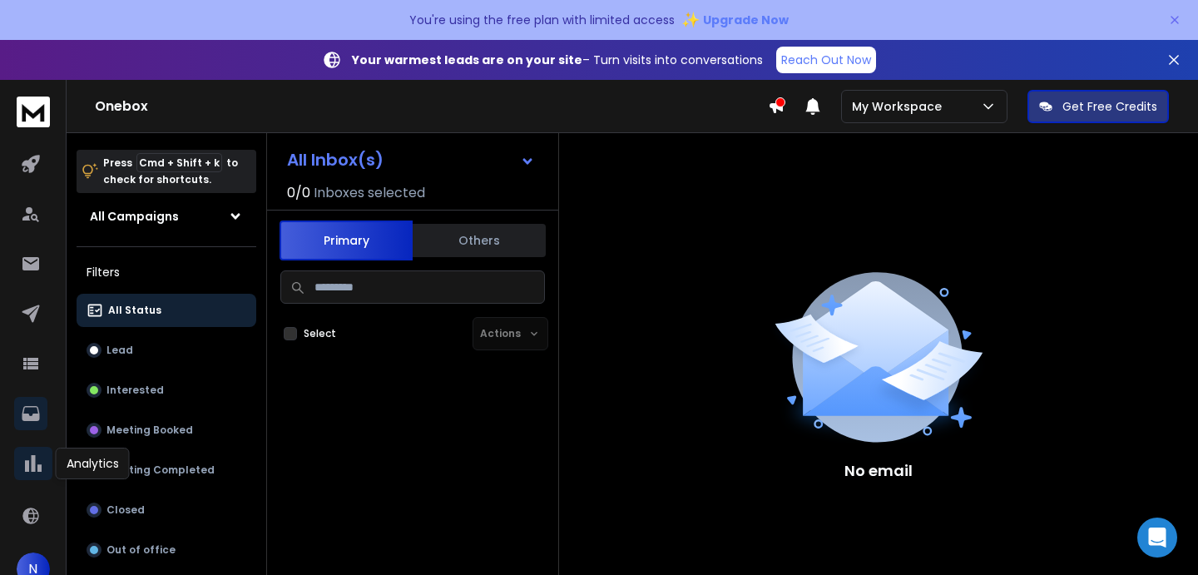
click at [35, 459] on icon at bounding box center [33, 463] width 25 height 25
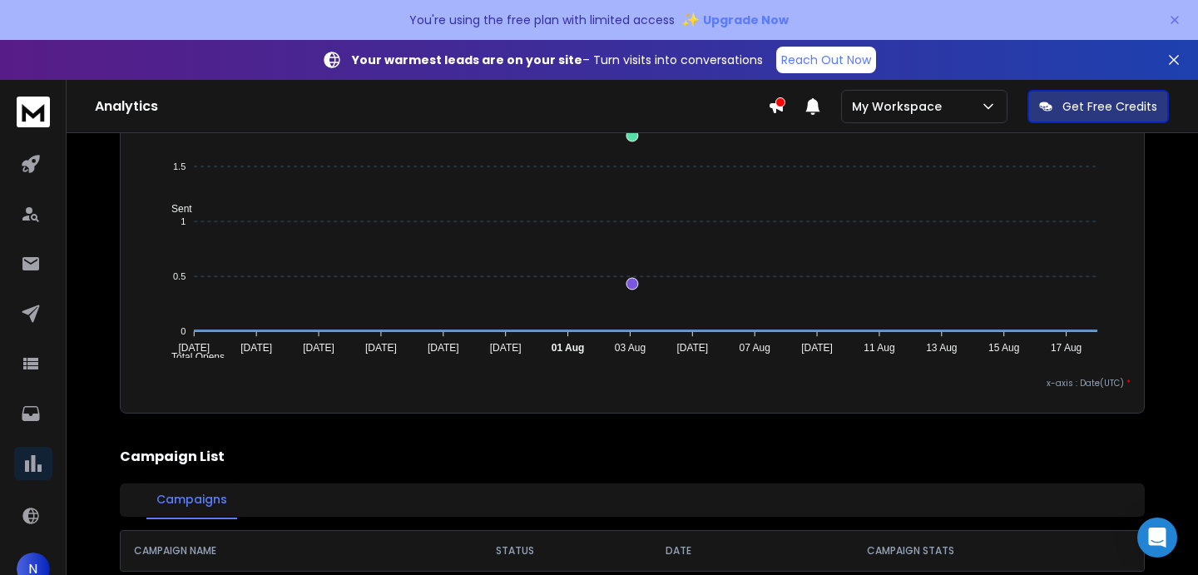
scroll to position [379, 0]
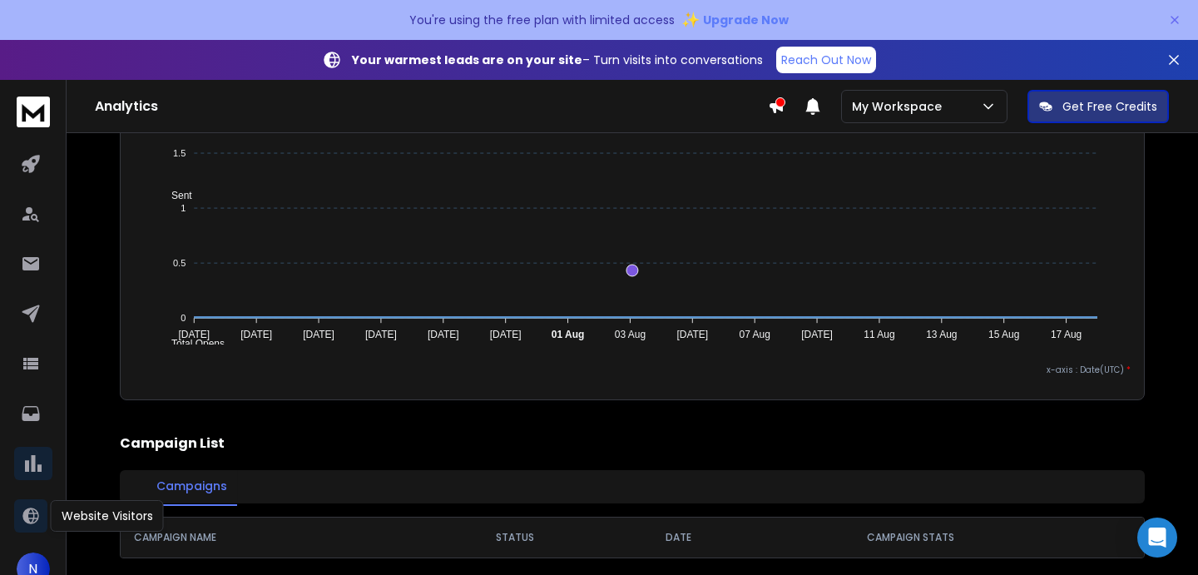
click at [42, 518] on link at bounding box center [30, 515] width 33 height 33
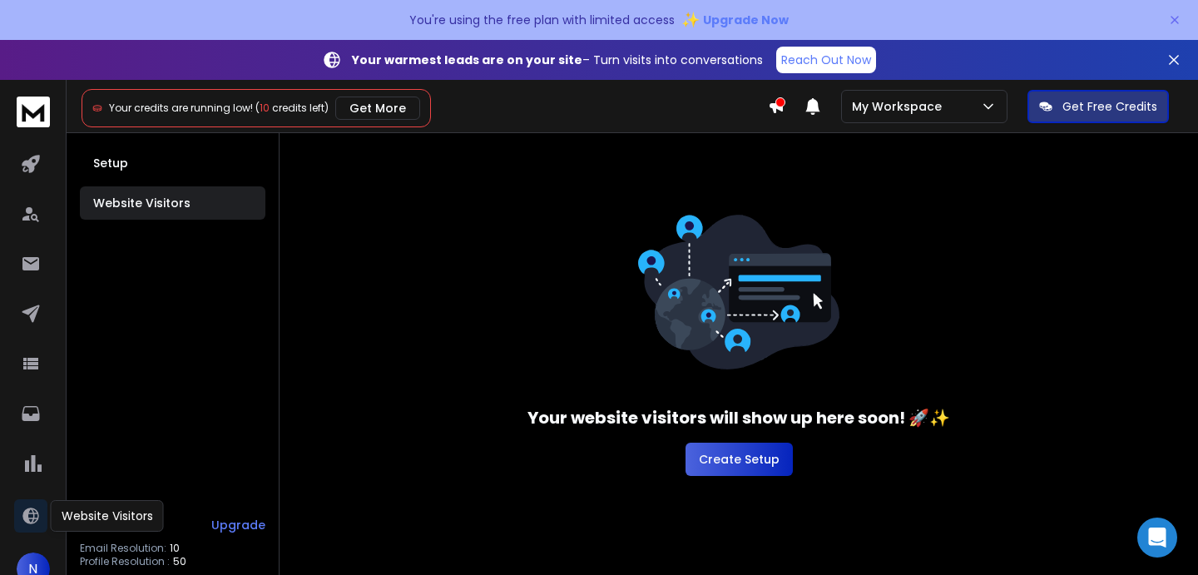
click at [42, 518] on link at bounding box center [30, 515] width 33 height 33
click at [46, 114] on img at bounding box center [33, 112] width 33 height 31
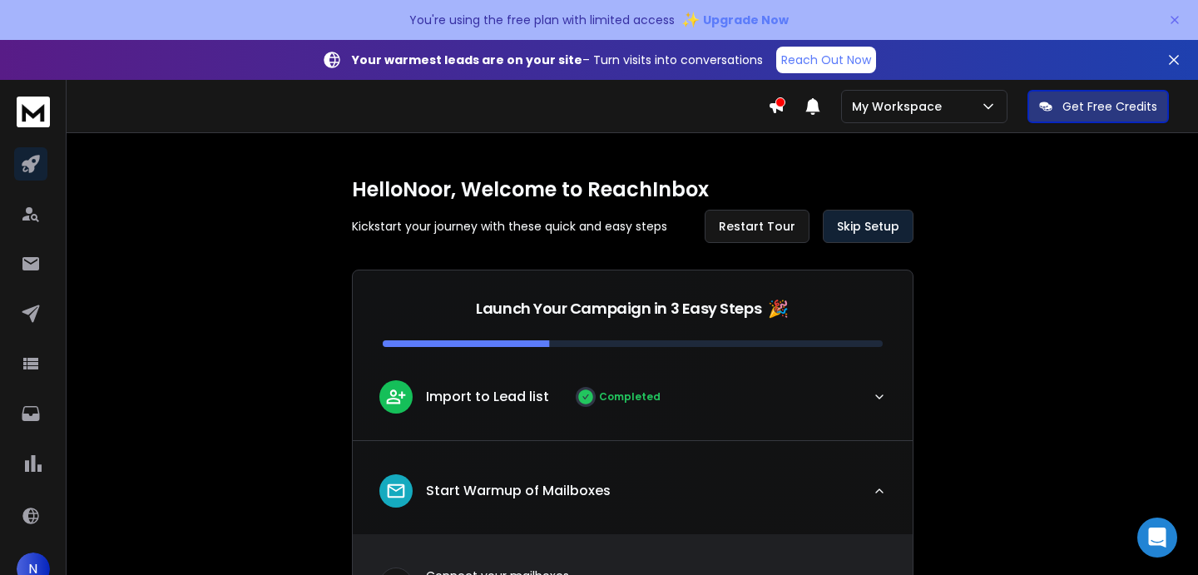
click at [857, 232] on span "Skip Setup" at bounding box center [868, 226] width 62 height 17
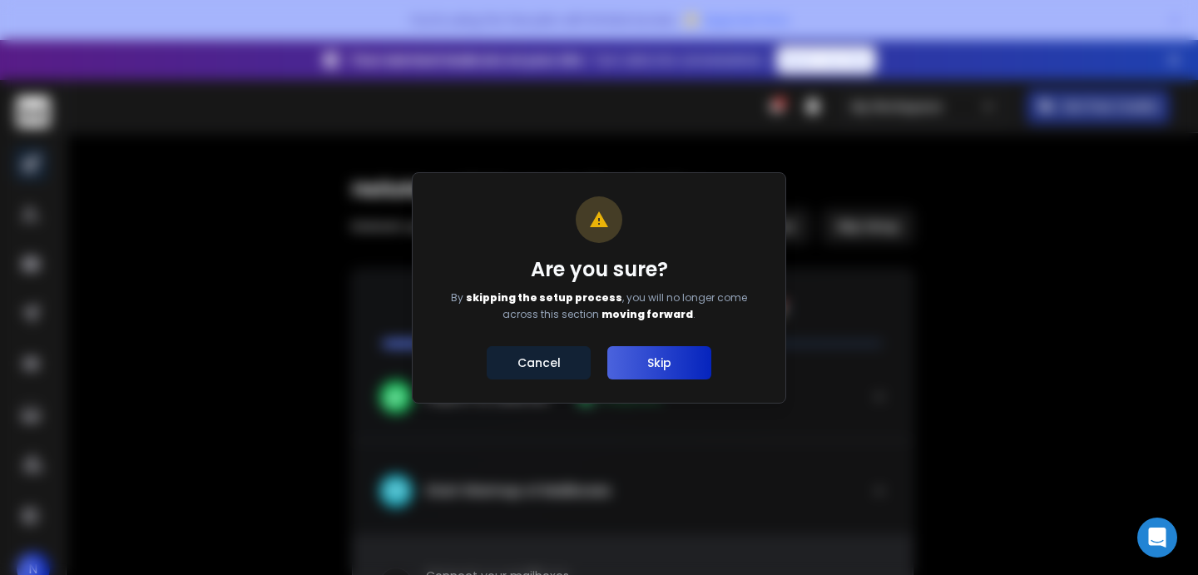
click at [690, 370] on button "Skip" at bounding box center [659, 362] width 104 height 33
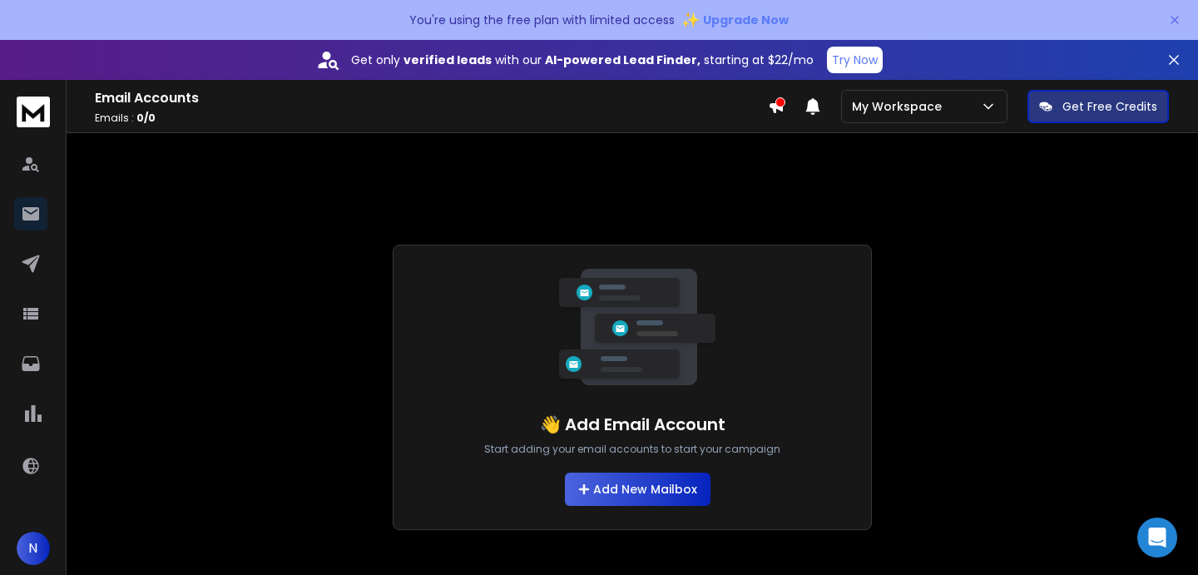
click at [32, 107] on img at bounding box center [33, 112] width 33 height 31
click at [40, 122] on img at bounding box center [33, 112] width 33 height 31
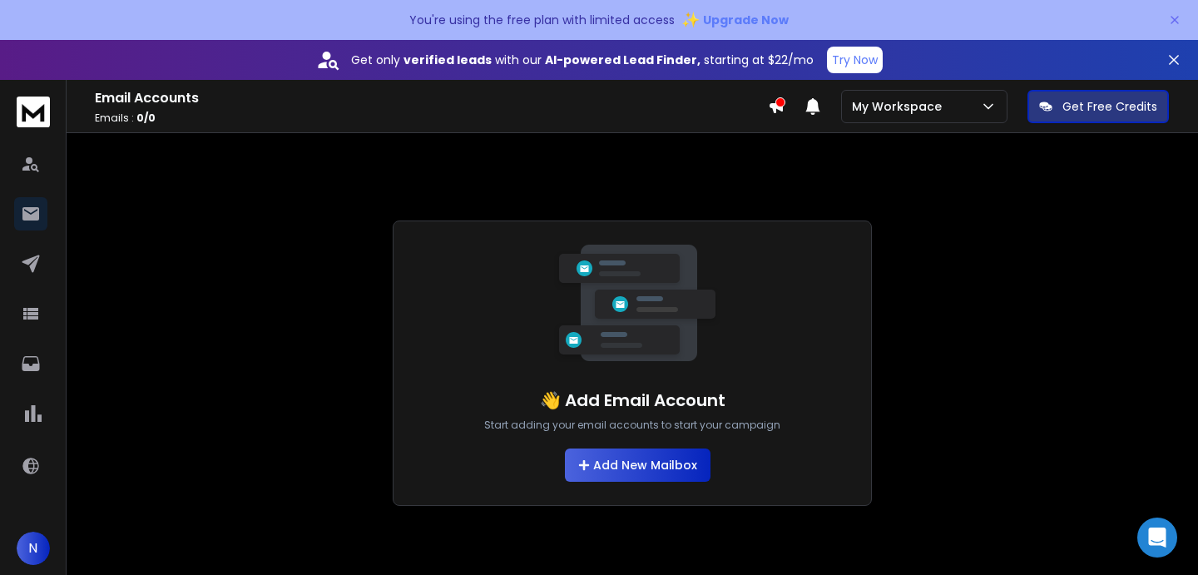
scroll to position [25, 0]
click at [26, 547] on span "N" at bounding box center [33, 548] width 33 height 33
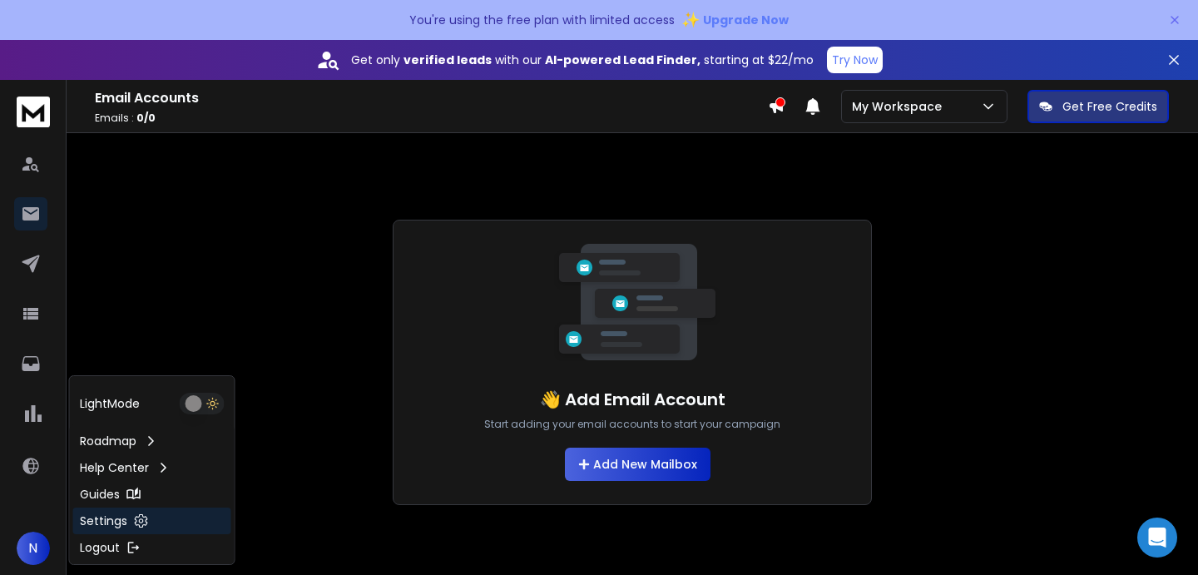
click at [129, 514] on div "Settings" at bounding box center [152, 520] width 158 height 27
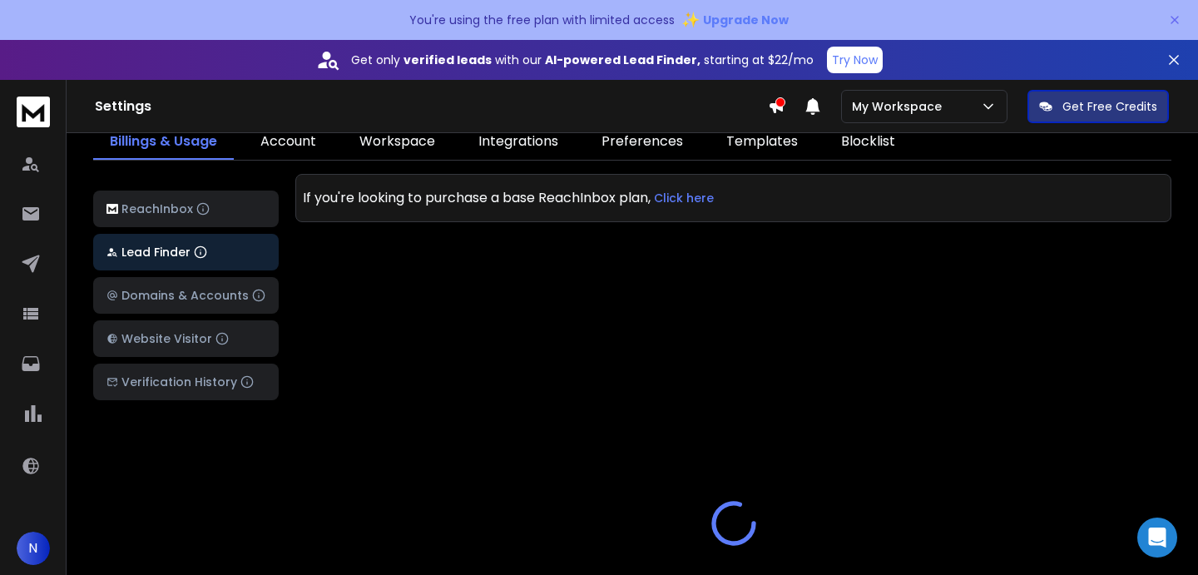
click at [185, 265] on button "Lead Finder" at bounding box center [186, 252] width 186 height 37
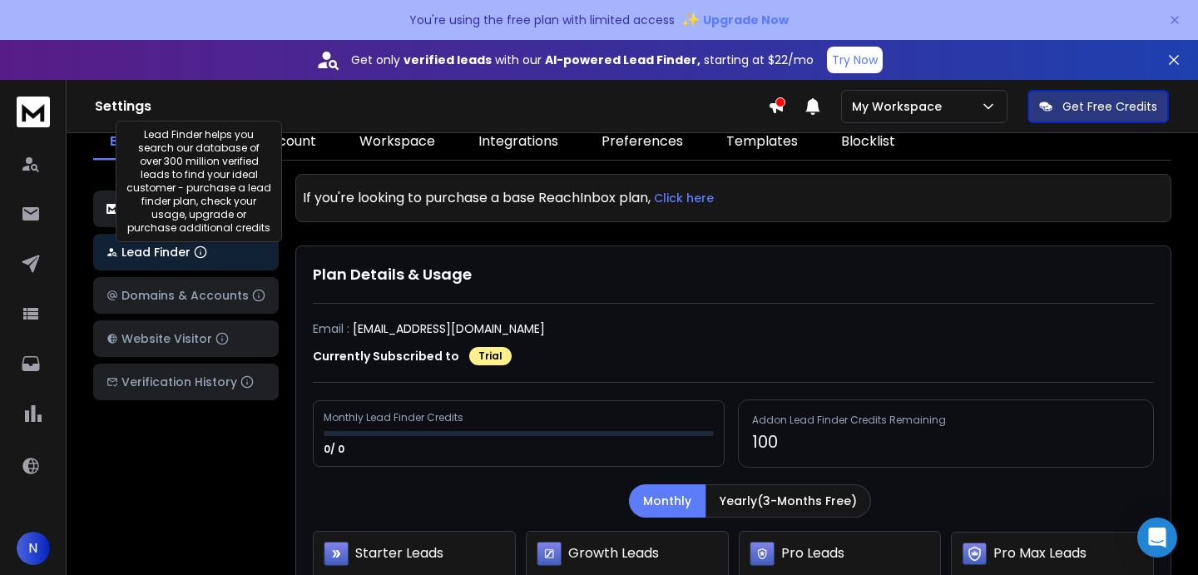
click at [202, 206] on div "Lead Finder helps you search our database of over 300 million verified leads to…" at bounding box center [199, 181] width 166 height 121
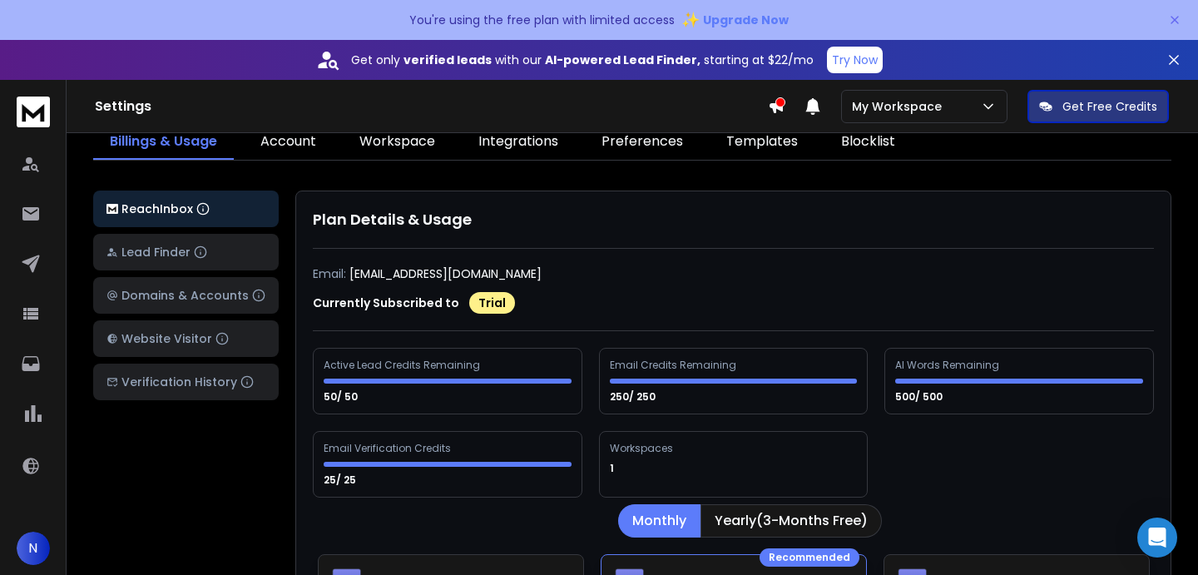
click at [111, 218] on button "ReachInbox" at bounding box center [186, 209] width 186 height 37
click at [731, 373] on div "Email Credits Remaining 250/ 250" at bounding box center [734, 381] width 270 height 67
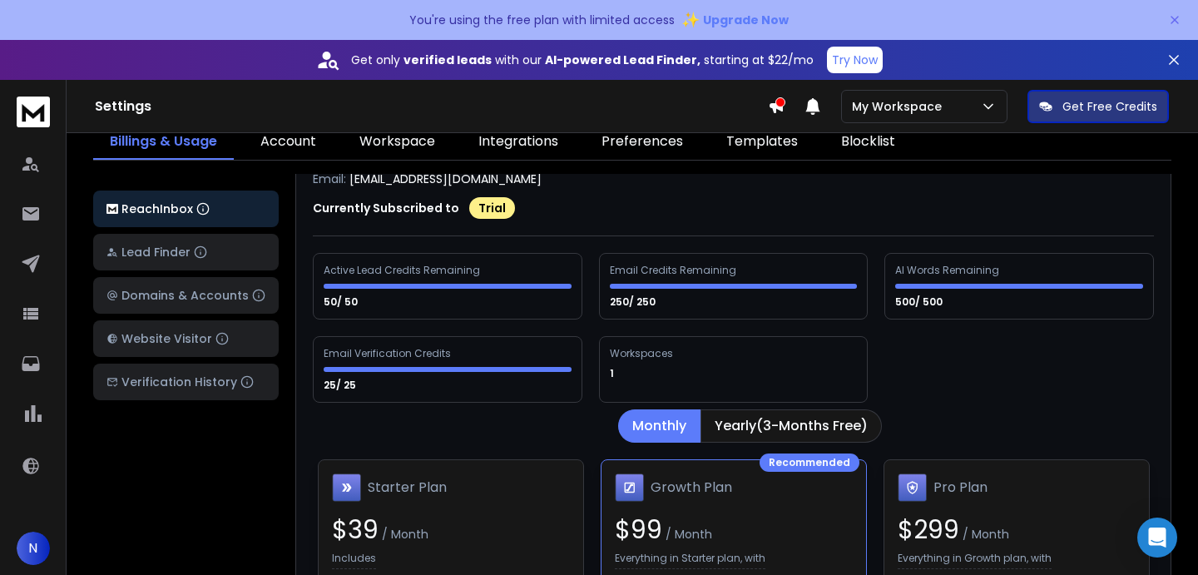
scroll to position [94, 0]
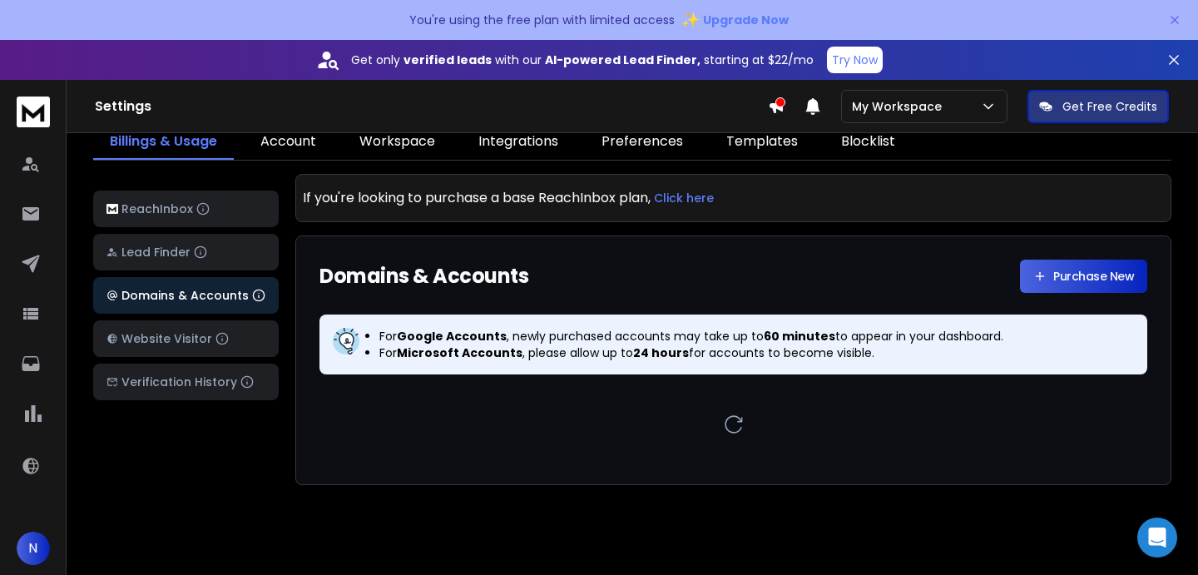
click at [161, 291] on button "Domains & Accounts" at bounding box center [186, 295] width 186 height 37
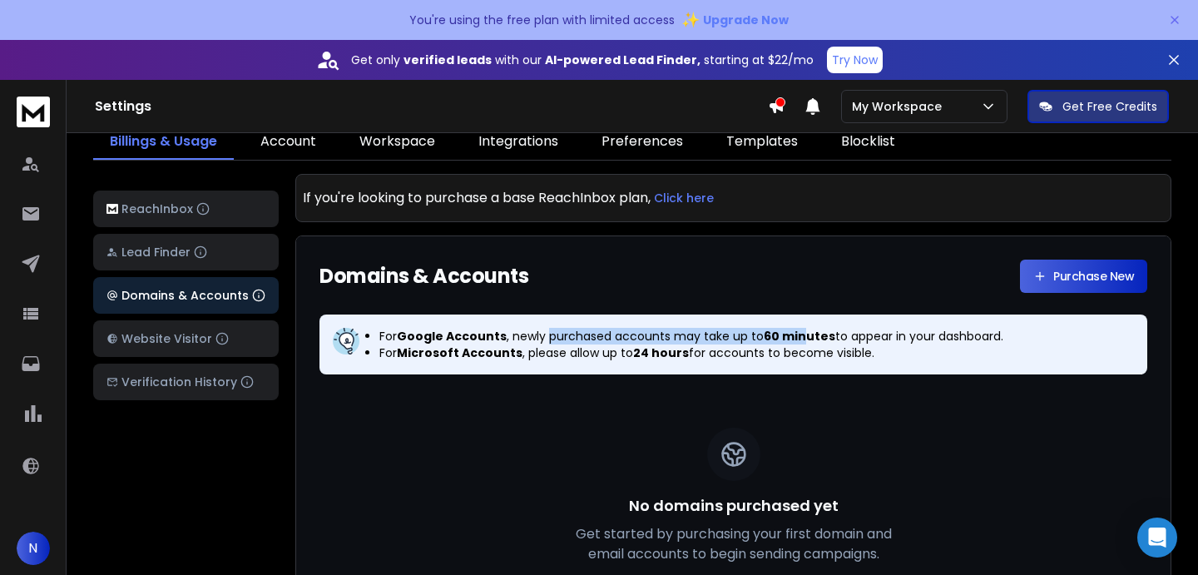
drag, startPoint x: 539, startPoint y: 337, endPoint x: 798, endPoint y: 334, distance: 258.7
click at [798, 334] on p "For Google Accounts , newly purchased accounts may take up to 60 minutes to app…" at bounding box center [691, 336] width 624 height 17
click at [798, 334] on strong "60 minutes" at bounding box center [800, 336] width 72 height 17
click at [799, 335] on strong "60 minutes" at bounding box center [800, 336] width 72 height 17
click at [903, 332] on p "For Google Accounts , newly purchased accounts may take up to 60 minutes to app…" at bounding box center [691, 336] width 624 height 17
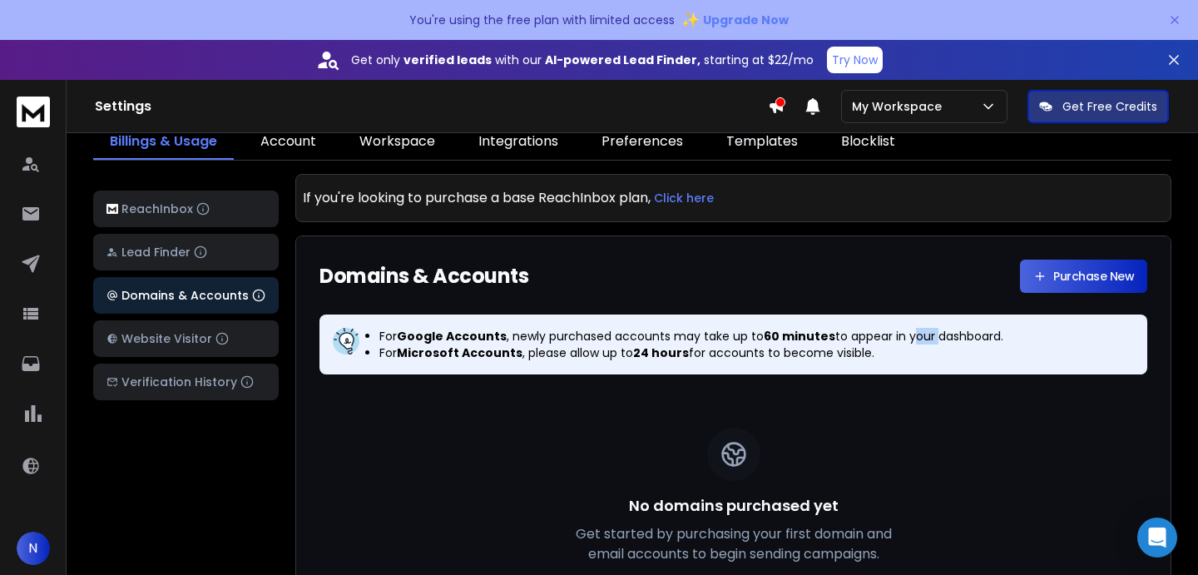
click at [903, 332] on p "For Google Accounts , newly purchased accounts may take up to 60 minutes to app…" at bounding box center [691, 336] width 624 height 17
click at [886, 359] on p "For Microsoft Accounts , please allow up to 24 hours for accounts to become vis…" at bounding box center [691, 352] width 624 height 17
click at [546, 347] on p "For Microsoft Accounts , please allow up to 24 hours for accounts to become vis…" at bounding box center [691, 352] width 624 height 17
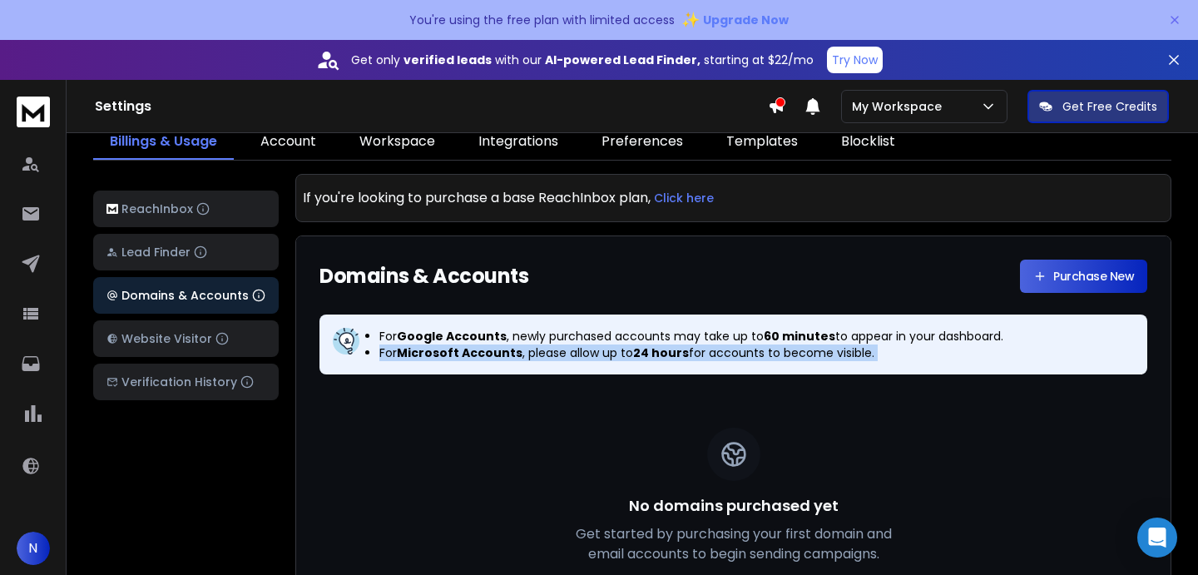
click at [546, 347] on p "For Microsoft Accounts , please allow up to 24 hours for accounts to become vis…" at bounding box center [691, 352] width 624 height 17
click at [552, 407] on div "No domains purchased yet Get started by purchasing your first domain and email …" at bounding box center [733, 523] width 828 height 270
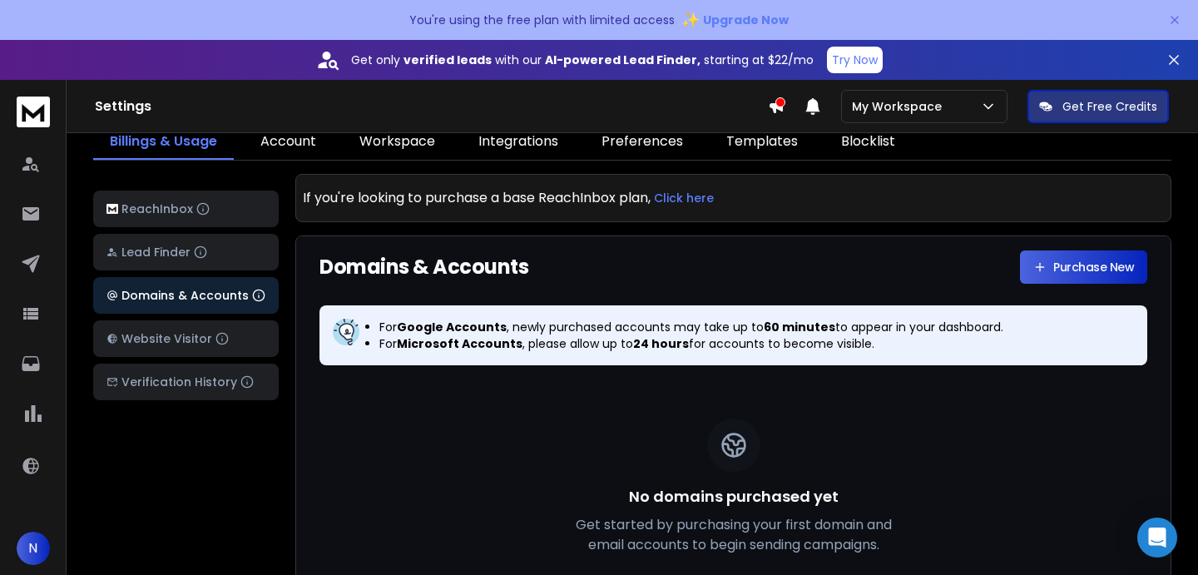
scroll to position [0, 0]
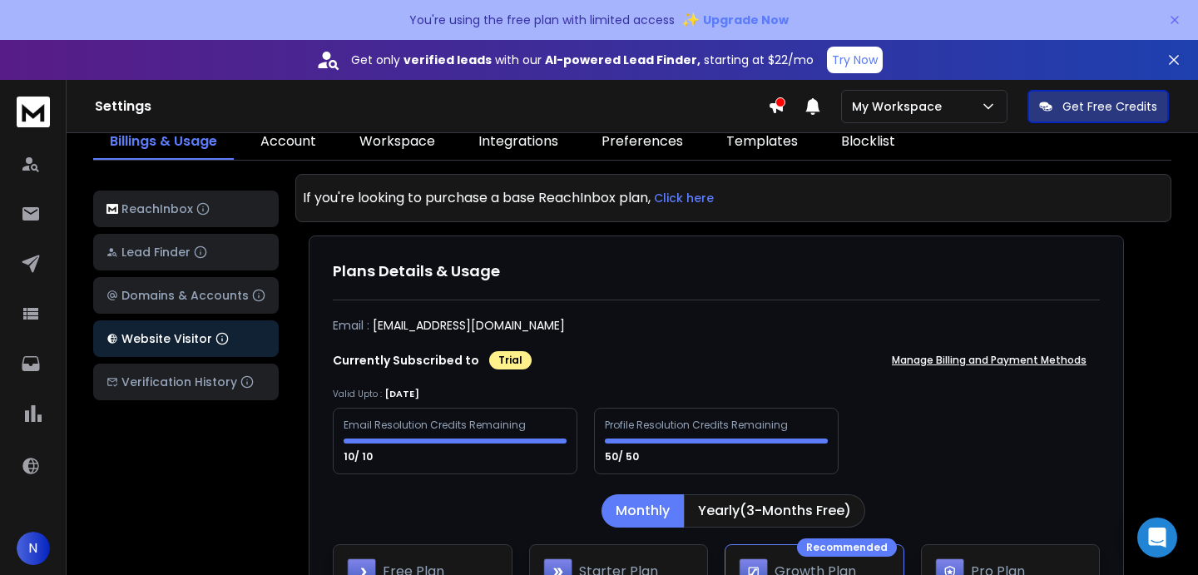
click at [210, 337] on button "Website Visitor" at bounding box center [186, 338] width 186 height 37
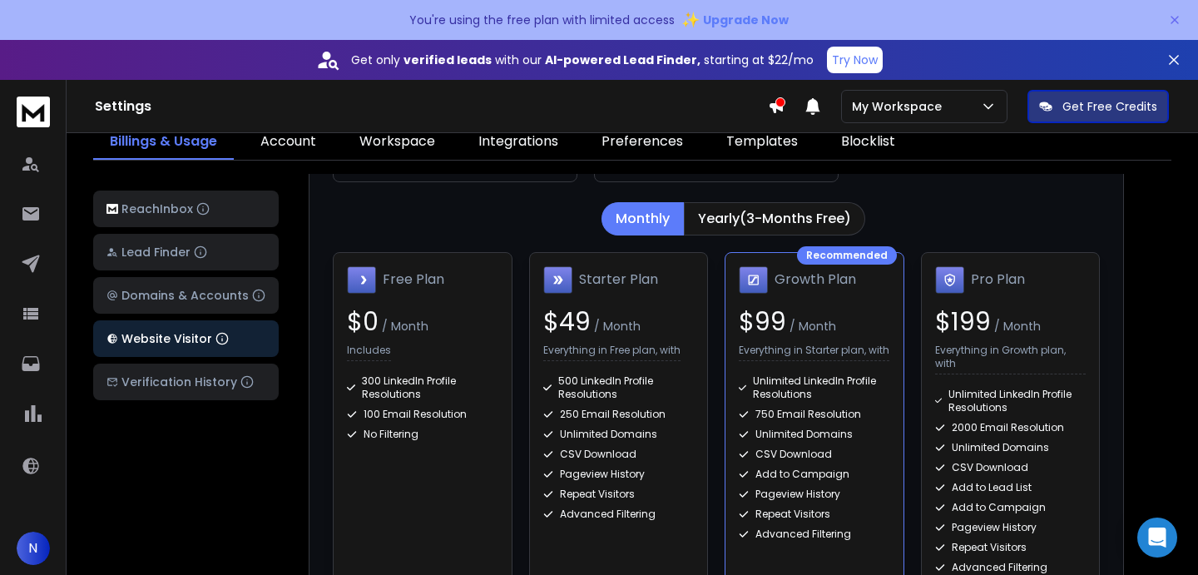
scroll to position [244, 0]
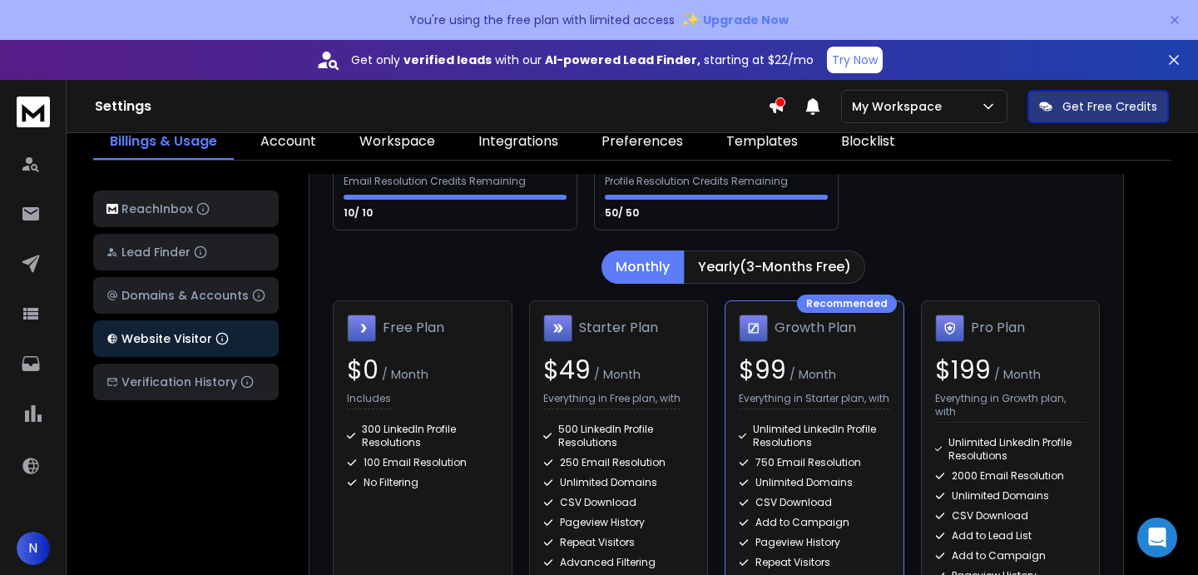
click at [187, 384] on button "Verification History" at bounding box center [186, 382] width 186 height 37
